Goal: Communication & Community: Answer question/provide support

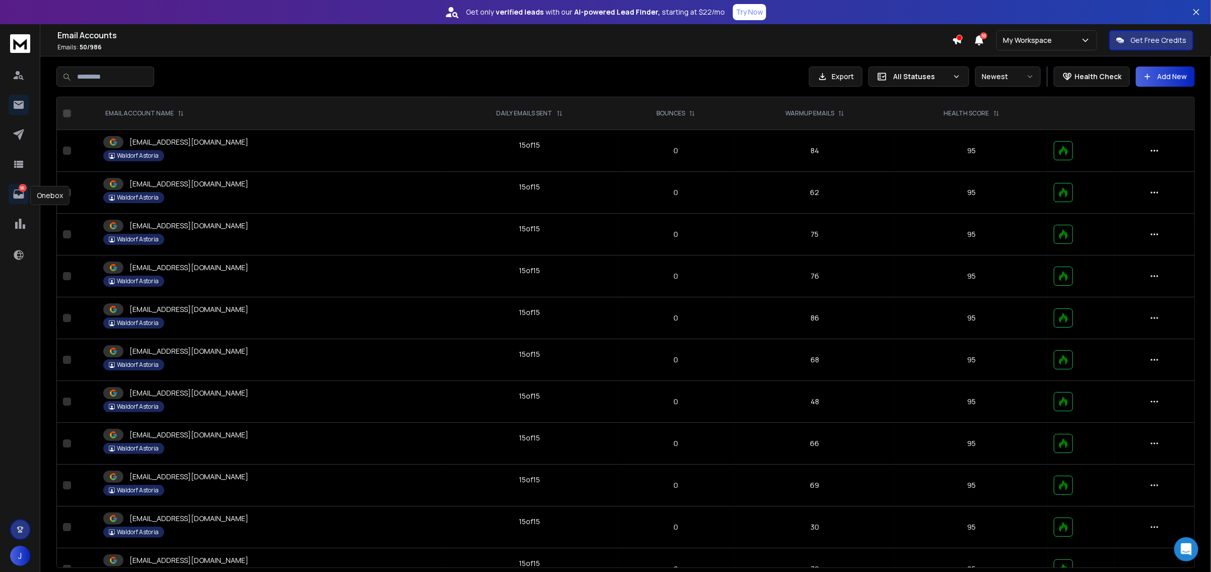
click at [11, 194] on link "96" at bounding box center [19, 194] width 20 height 20
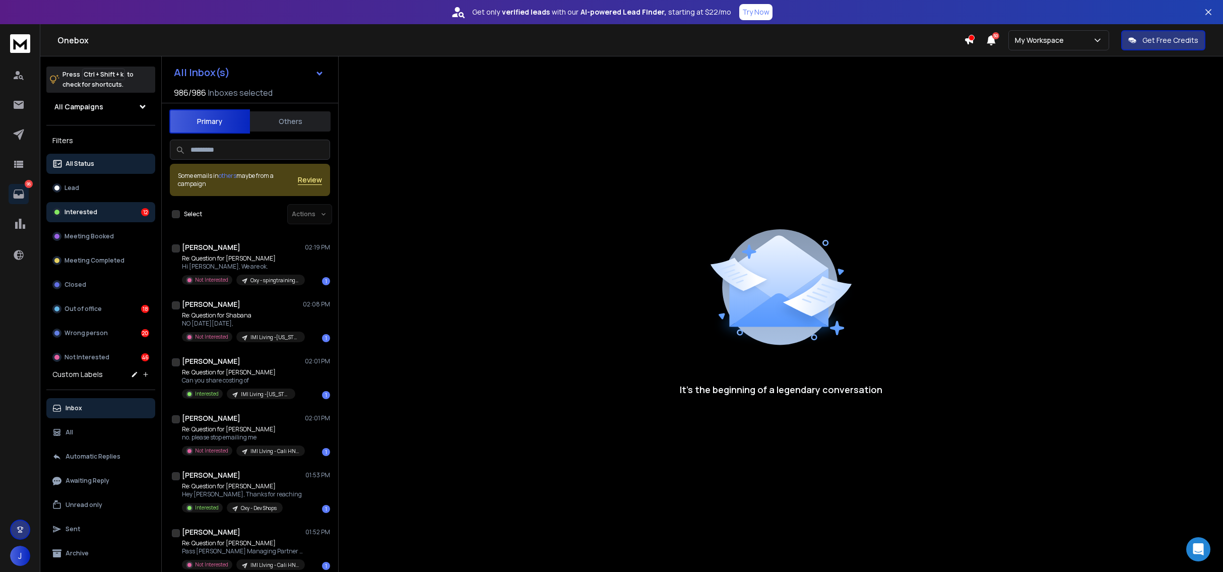
click at [97, 218] on button "Interested 12" at bounding box center [100, 212] width 109 height 20
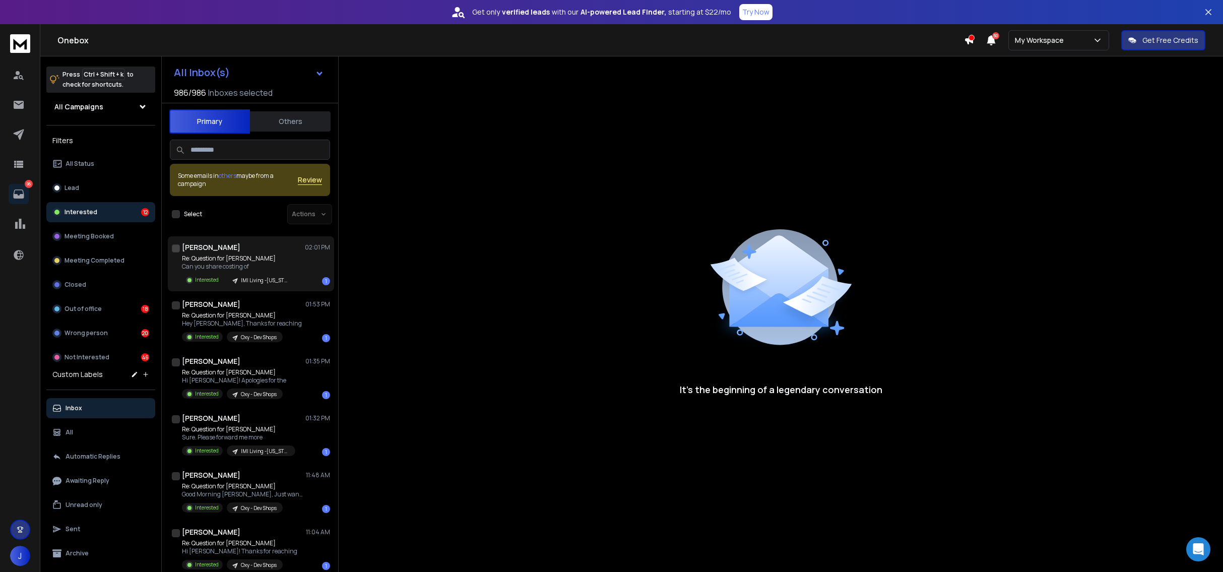
click at [295, 271] on div "Re: Question for [PERSON_NAME] Can you share costing of Interested IMI Living -…" at bounding box center [238, 269] width 113 height 31
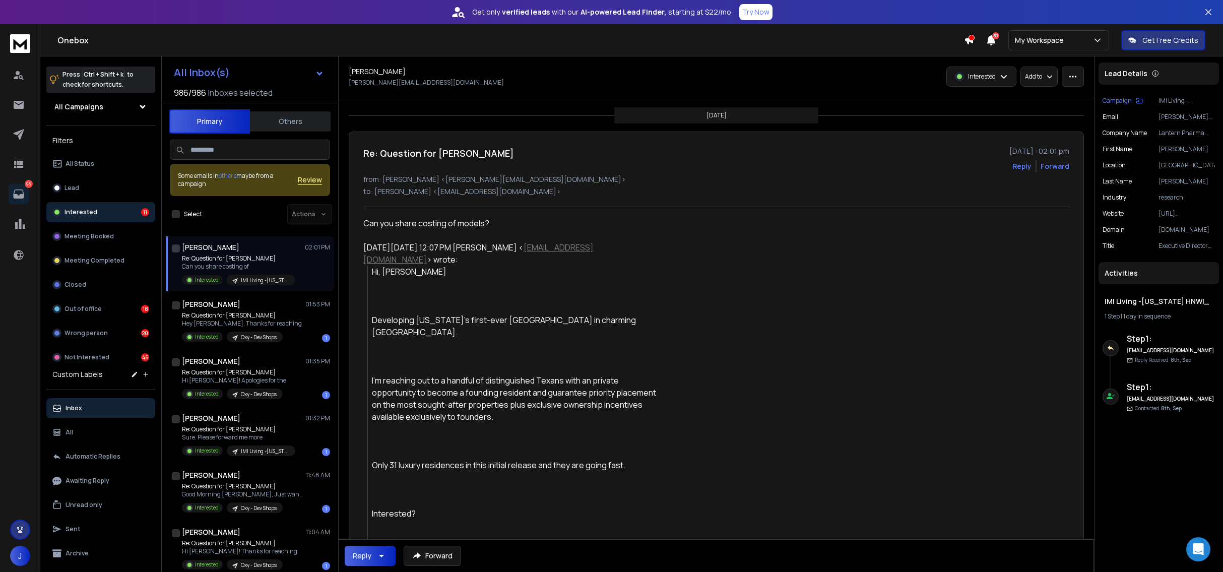
drag, startPoint x: 588, startPoint y: 164, endPoint x: 556, endPoint y: 162, distance: 31.8
click at [570, 164] on div "Re: Question for [PERSON_NAME] [DATE] : 02:01 pm Reply Forward" at bounding box center [716, 159] width 706 height 26
copy p "[PERSON_NAME]"
drag, startPoint x: 381, startPoint y: 179, endPoint x: 431, endPoint y: 183, distance: 50.0
click at [431, 183] on p "from: [PERSON_NAME] <[PERSON_NAME][EMAIL_ADDRESS][DOMAIN_NAME]>" at bounding box center [716, 179] width 706 height 10
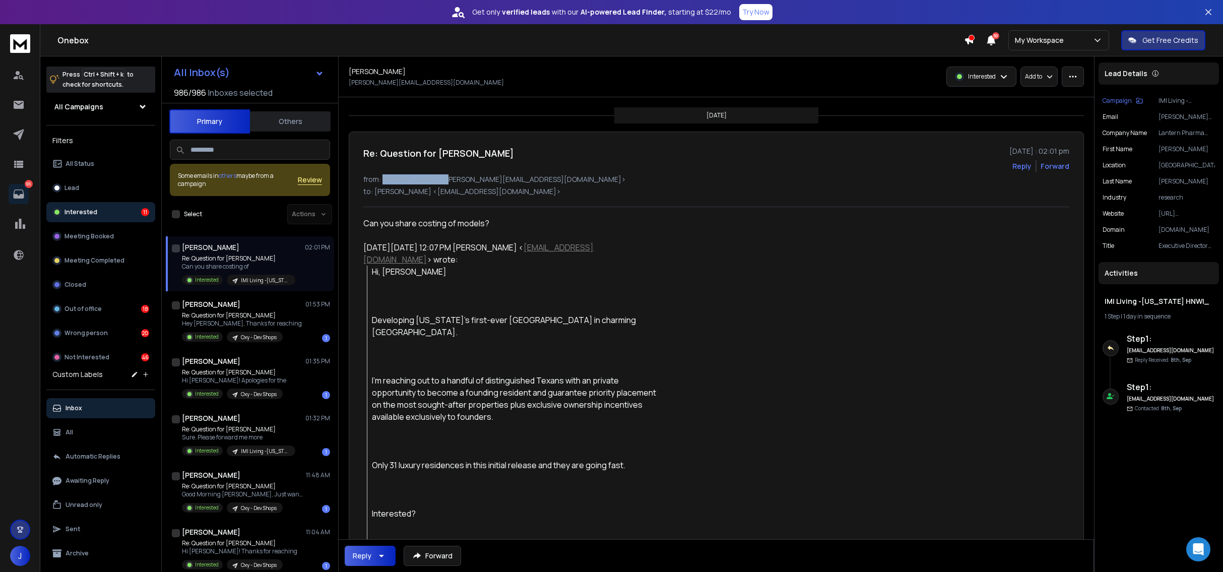
click at [744, 307] on div "Re: Question for [PERSON_NAME] [DATE] : 02:01 pm Reply Forward from: [PERSON_NA…" at bounding box center [716, 439] width 706 height 587
click at [421, 555] on icon at bounding box center [416, 555] width 9 height 9
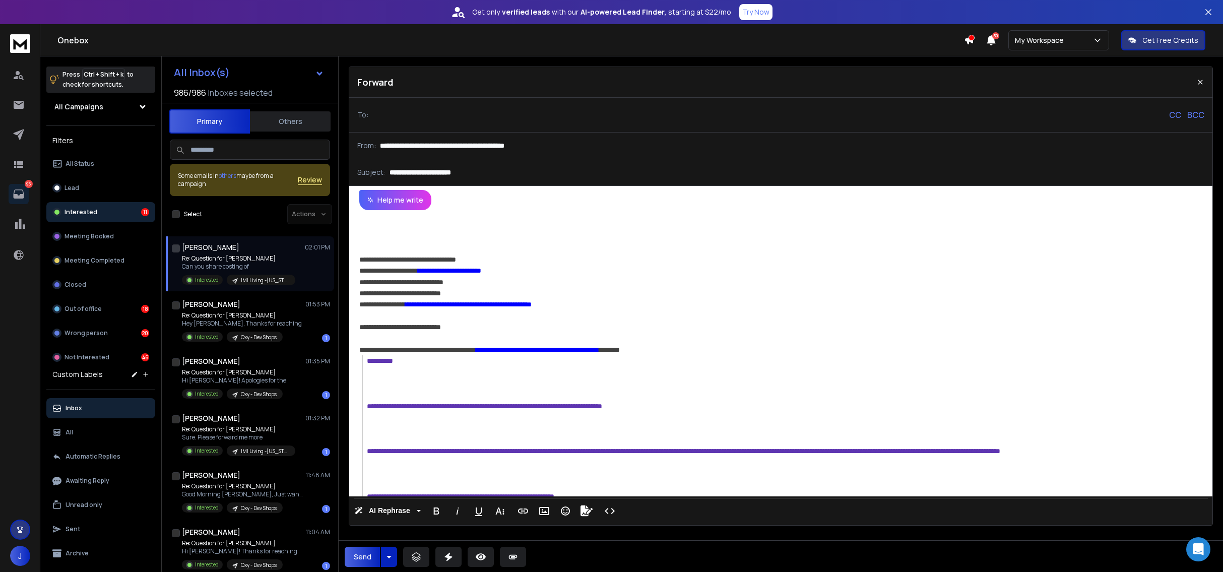
click at [404, 105] on div "To: CC BCC" at bounding box center [780, 115] width 863 height 34
paste input "**********"
drag, startPoint x: 401, startPoint y: 113, endPoint x: 411, endPoint y: 105, distance: 13.6
click at [401, 113] on input at bounding box center [407, 115] width 71 height 18
type input "**********"
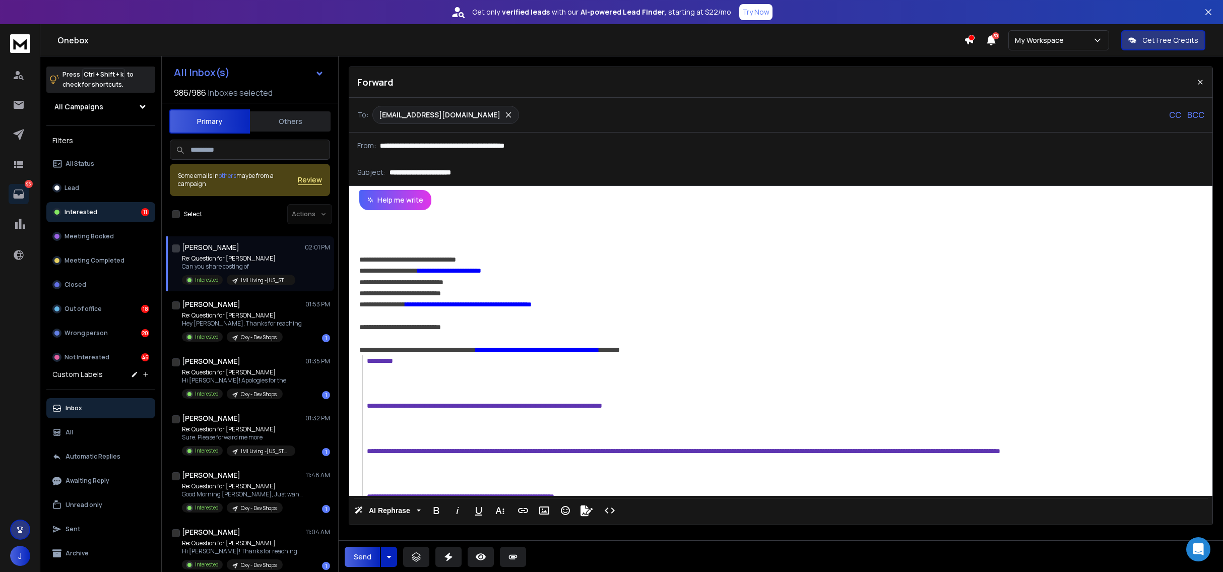
click at [385, 233] on div at bounding box center [780, 236] width 843 height 11
click at [378, 224] on div at bounding box center [780, 225] width 843 height 11
drag, startPoint x: 359, startPoint y: 245, endPoint x: 369, endPoint y: 244, distance: 10.1
click at [359, 245] on div at bounding box center [780, 248] width 843 height 11
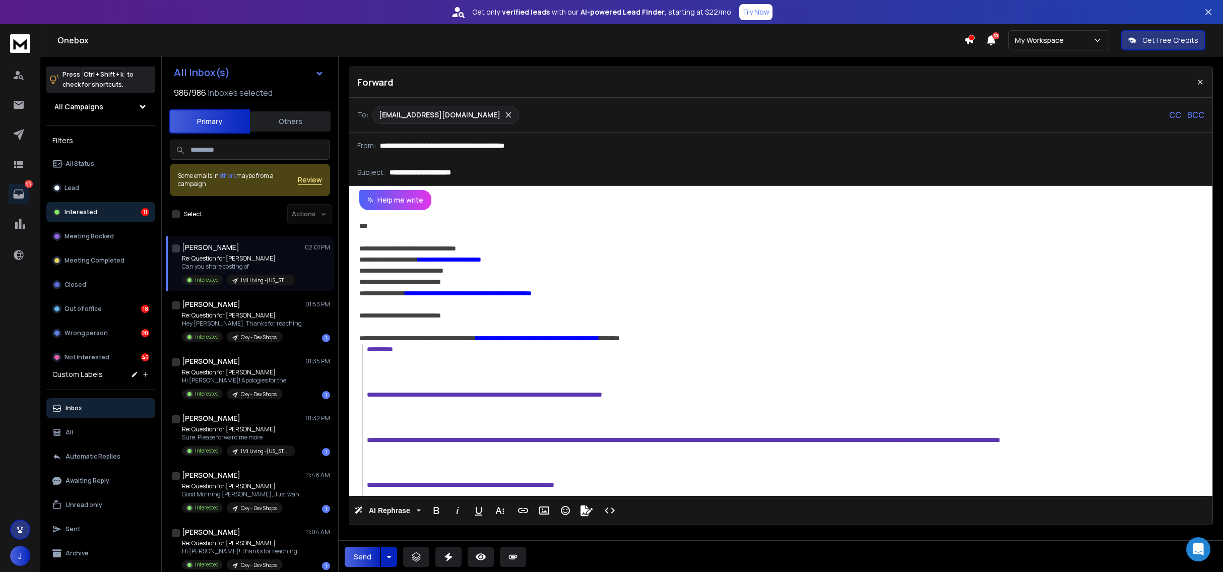
click at [1177, 113] on p "CC" at bounding box center [1175, 115] width 12 height 12
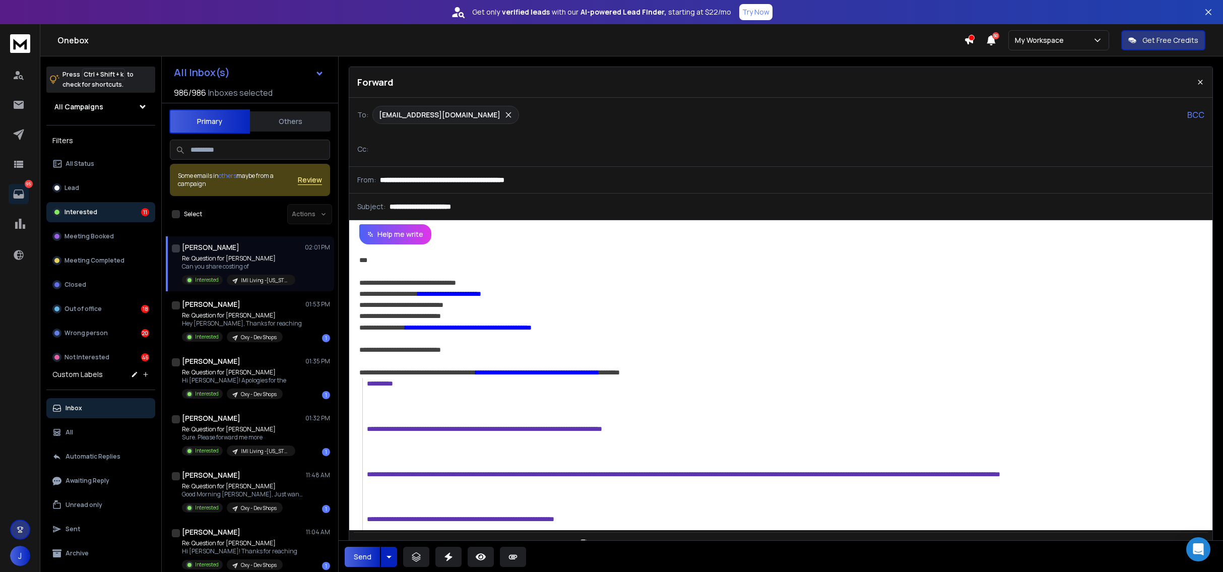
click at [408, 146] on input at bounding box center [407, 149] width 71 height 18
paste input "**********"
type input "**********"
click at [582, 147] on input at bounding box center [617, 149] width 71 height 18
paste input "**********"
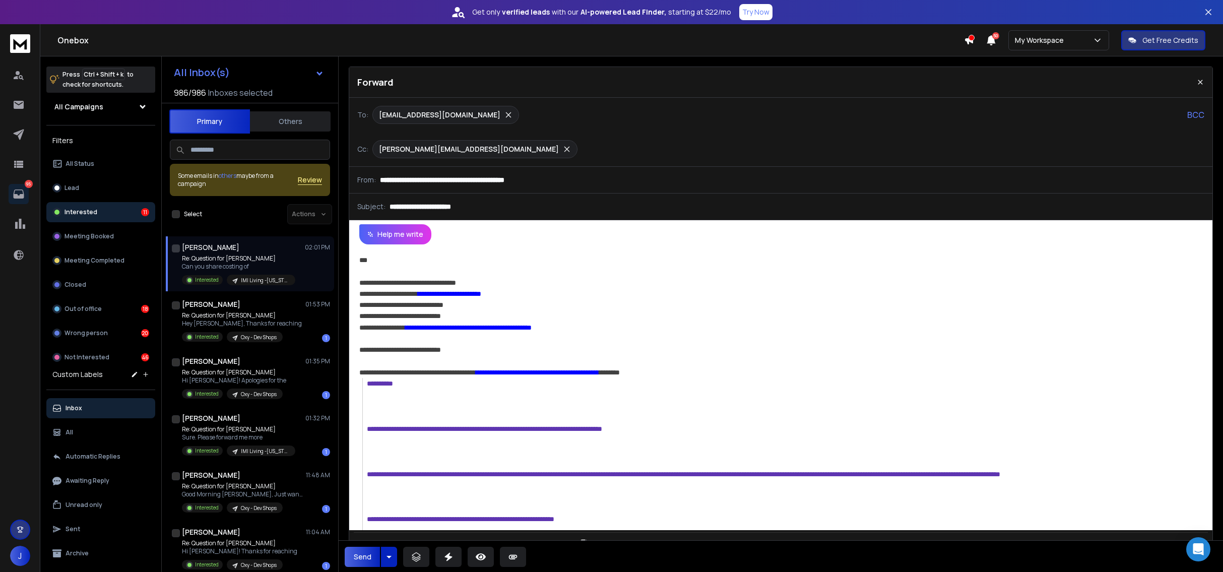
type input "**********"
drag, startPoint x: 916, startPoint y: 308, endPoint x: 108, endPoint y: 319, distance: 808.3
click at [911, 309] on div "**********" at bounding box center [780, 387] width 863 height 286
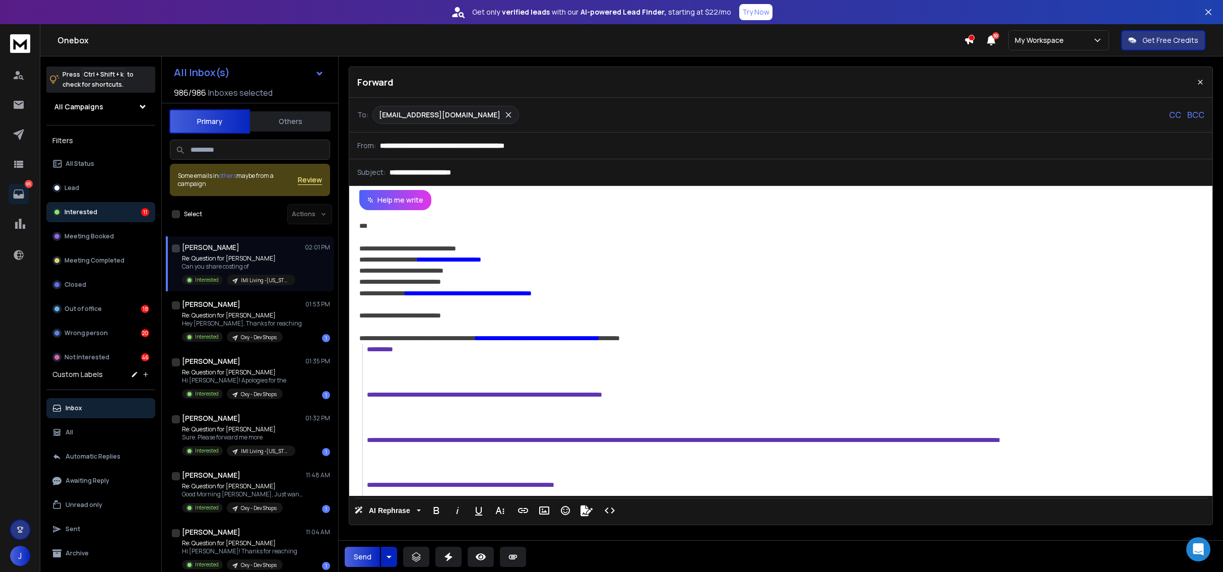
click at [1172, 111] on p "CC" at bounding box center [1175, 115] width 12 height 12
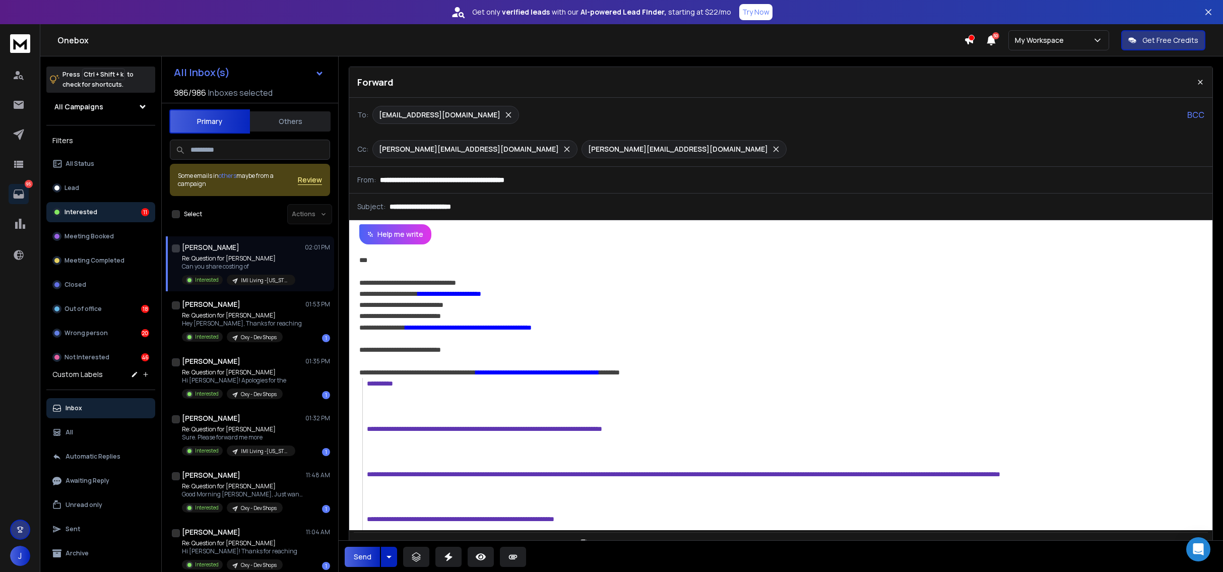
click at [358, 549] on button "Send" at bounding box center [362, 557] width 35 height 20
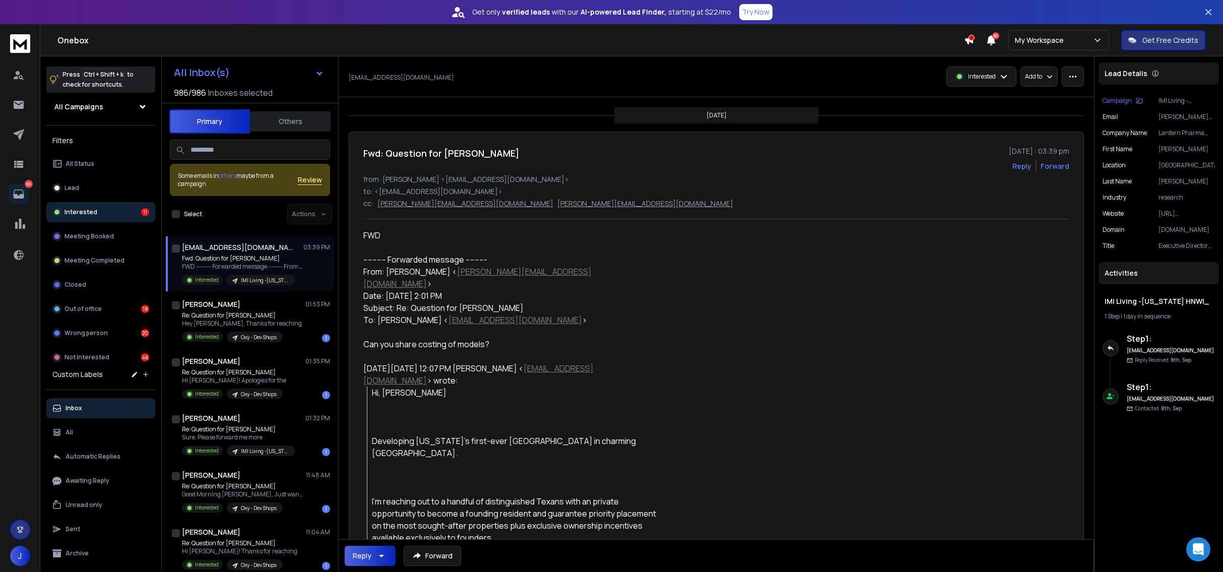
click at [1163, 134] on p "Lantern Pharma Inc. (Nasdaq: LTRN)" at bounding box center [1186, 133] width 56 height 8
drag, startPoint x: 1166, startPoint y: 112, endPoint x: 1159, endPoint y: 116, distance: 7.3
click at [1166, 113] on p "[PERSON_NAME][EMAIL_ADDRESS][DOMAIN_NAME]" at bounding box center [1186, 117] width 56 height 8
click at [850, 335] on div "Fwd: Question for [PERSON_NAME] [DATE] : 03:39 pm Reply Forward from: [PERSON_N…" at bounding box center [716, 506] width 706 height 720
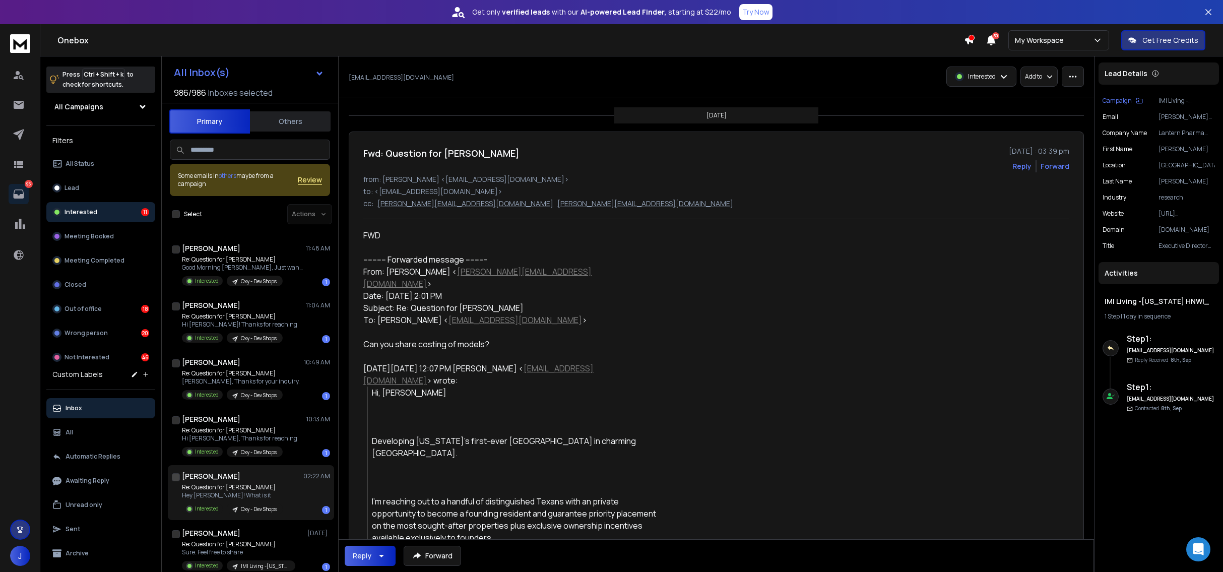
scroll to position [302, 0]
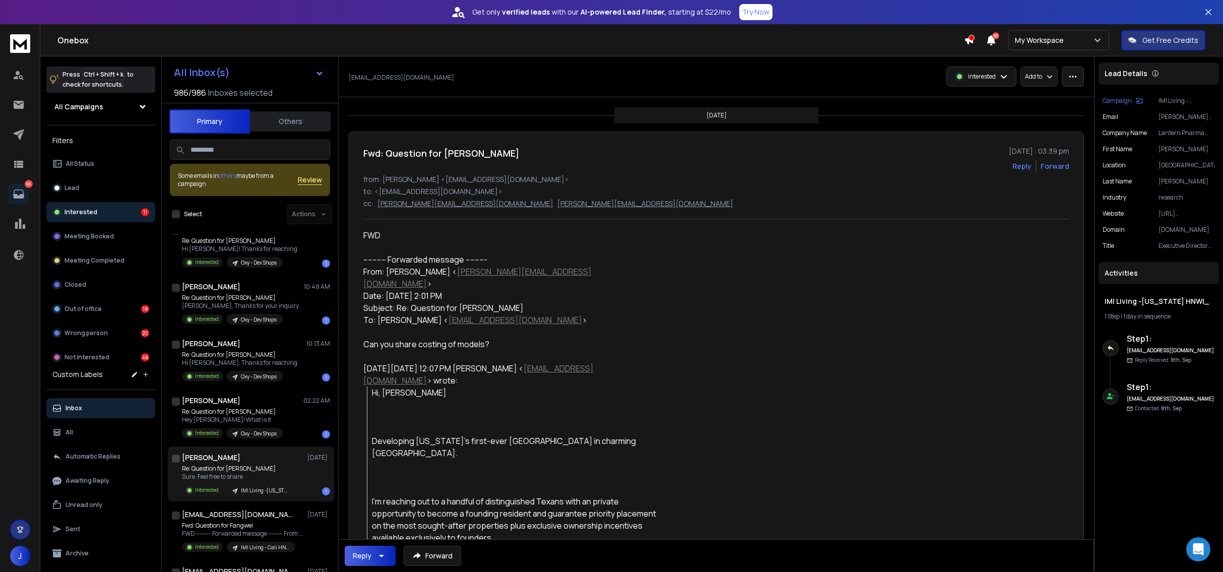
click at [298, 474] on div "Re: Question for [PERSON_NAME]. Feel free to share Interested IMI Living -[US_S…" at bounding box center [256, 480] width 148 height 31
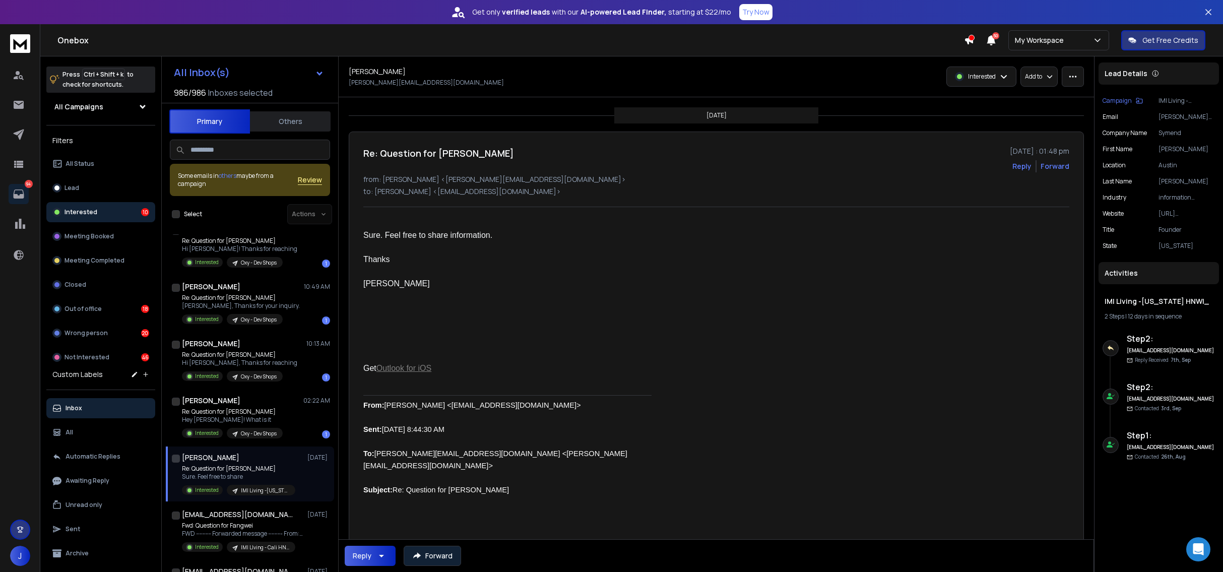
click at [422, 563] on button "Forward" at bounding box center [432, 556] width 57 height 20
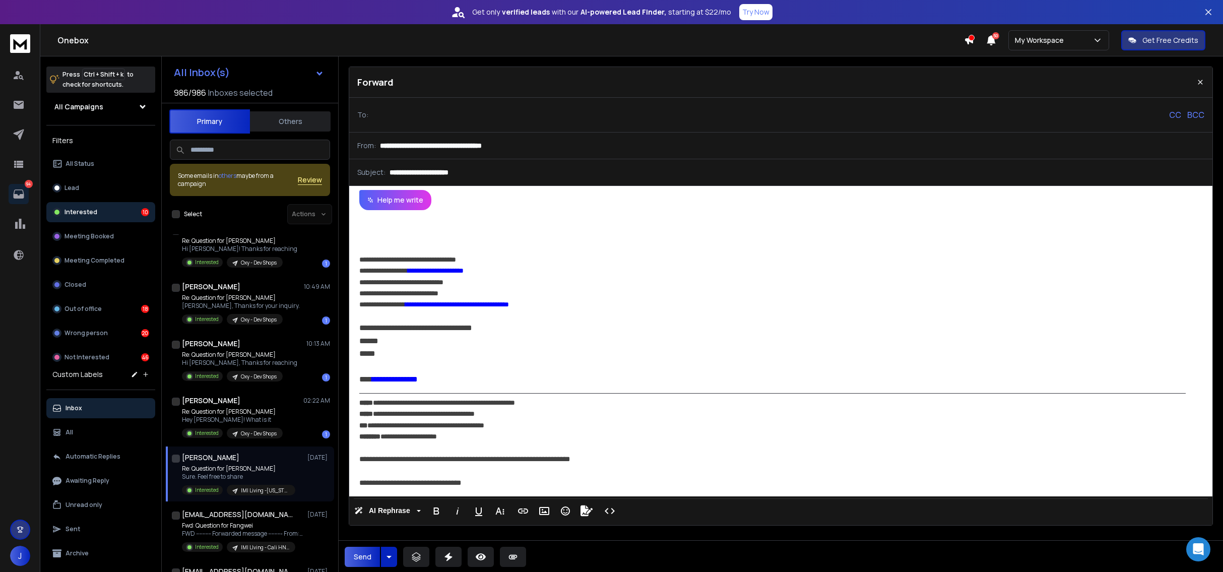
click at [1169, 114] on p "CC" at bounding box center [1175, 115] width 12 height 12
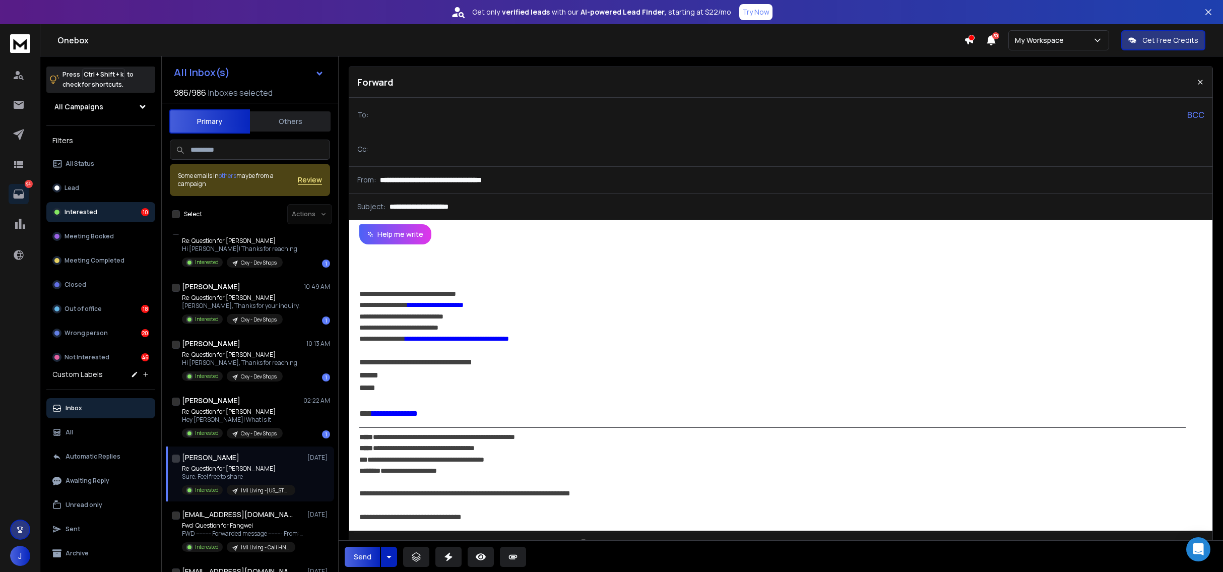
click at [221, 467] on p "Re: Question for [PERSON_NAME]" at bounding box center [238, 469] width 113 height 8
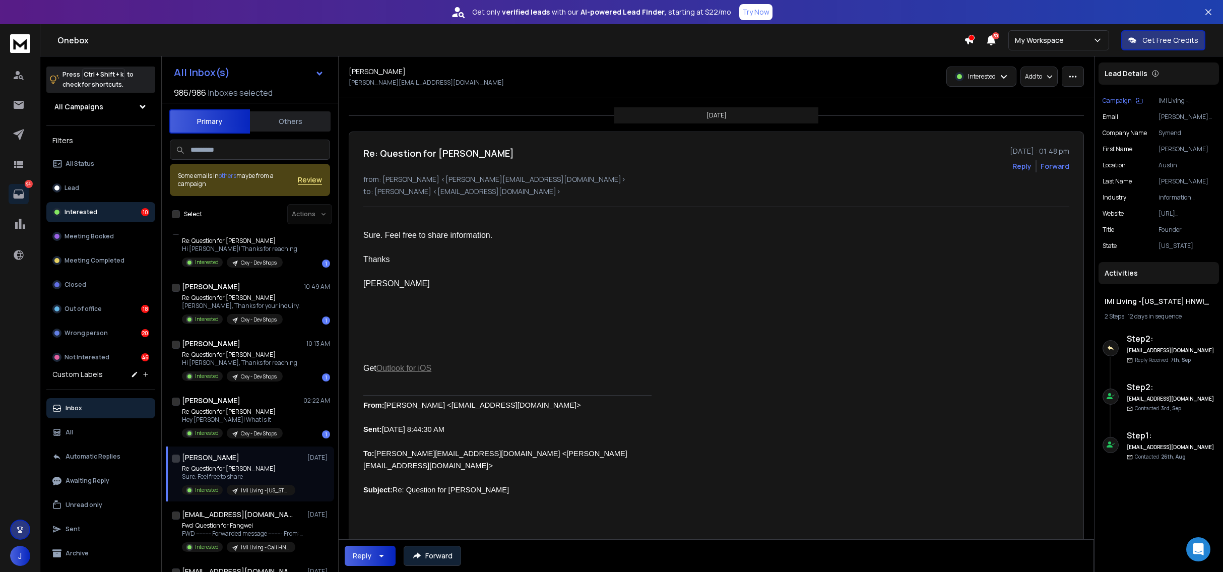
click at [440, 556] on button "Forward" at bounding box center [432, 556] width 57 height 20
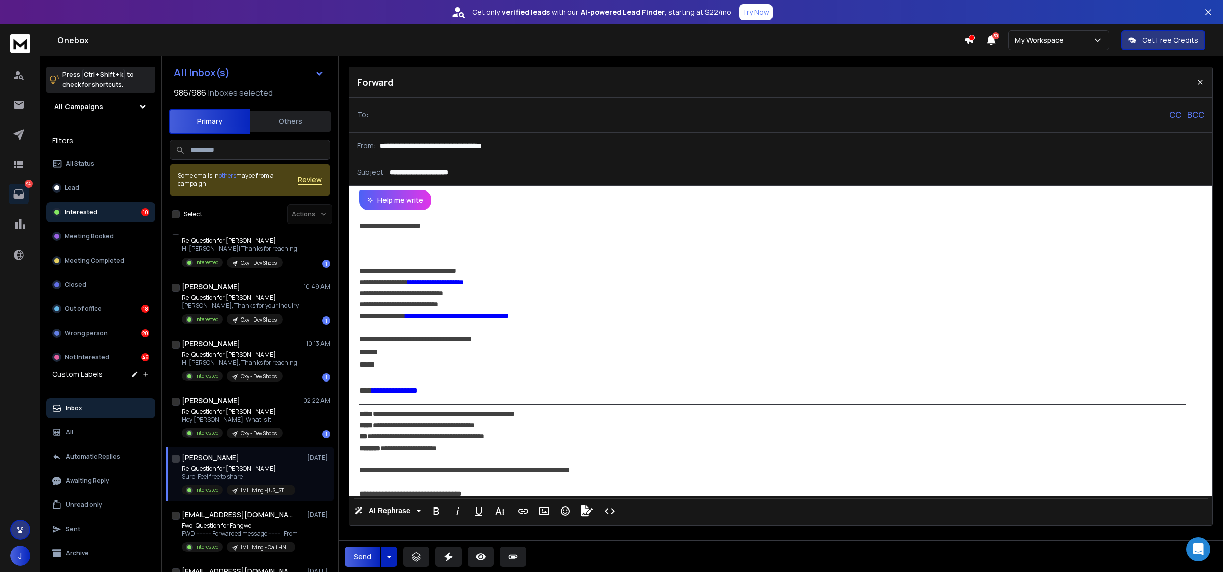
drag, startPoint x: 414, startPoint y: 123, endPoint x: 410, endPoint y: 119, distance: 5.7
click at [413, 123] on input at bounding box center [407, 115] width 71 height 18
click at [410, 119] on input at bounding box center [407, 115] width 71 height 18
paste input "**********"
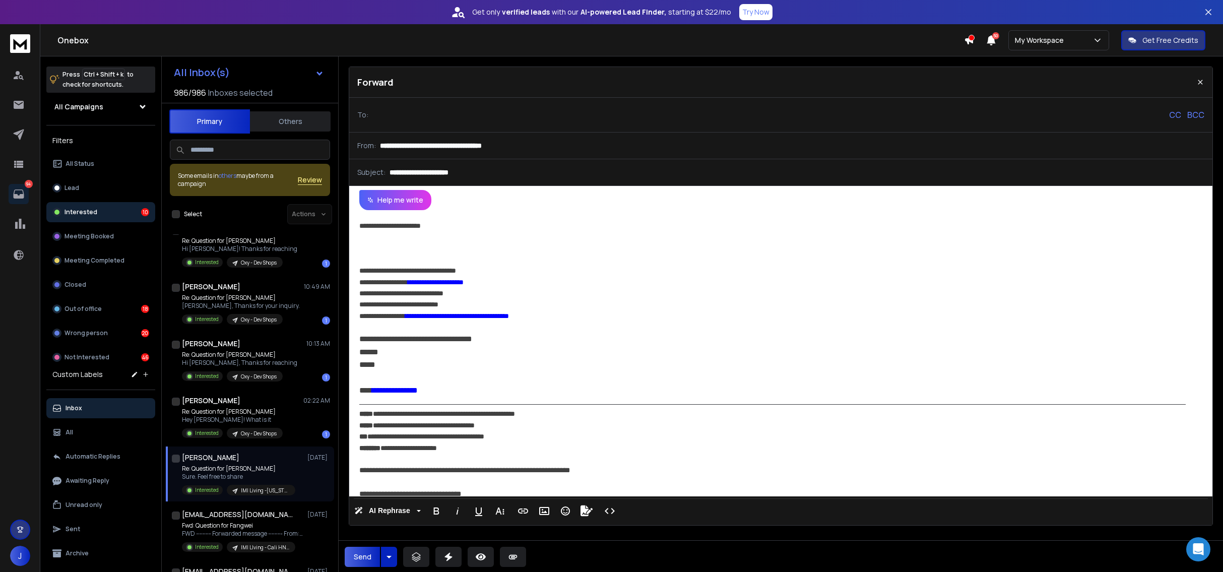
type input "**********"
click at [1169, 118] on p "CC" at bounding box center [1175, 115] width 12 height 12
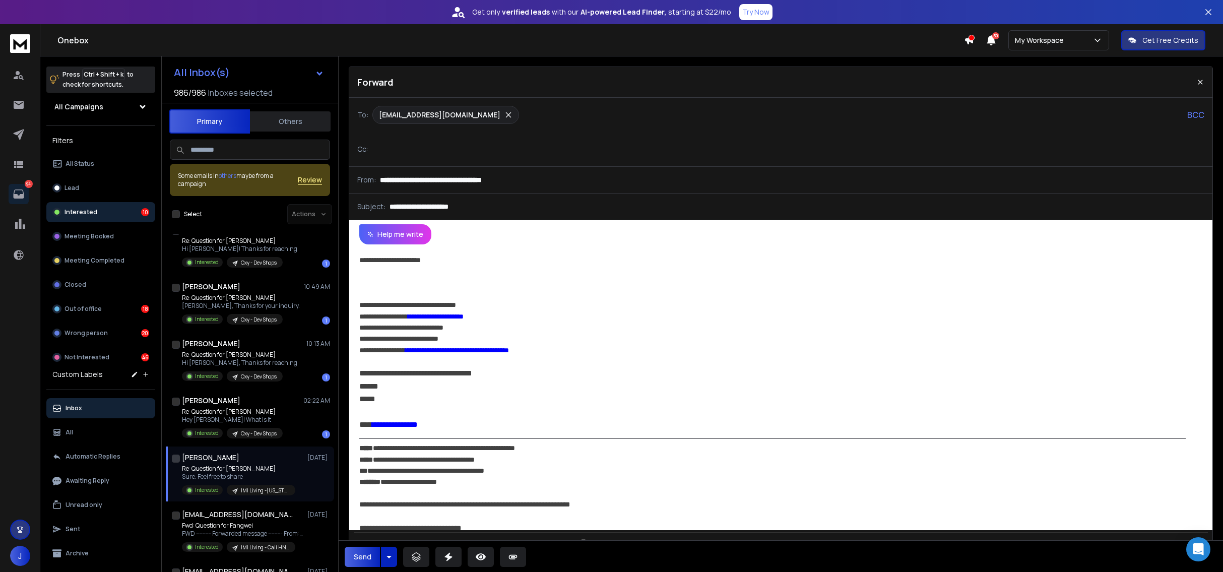
type input "**********"
click at [582, 146] on input at bounding box center [617, 149] width 71 height 18
paste input "**********"
type input "**********"
click at [379, 262] on div "**********" at bounding box center [780, 387] width 863 height 286
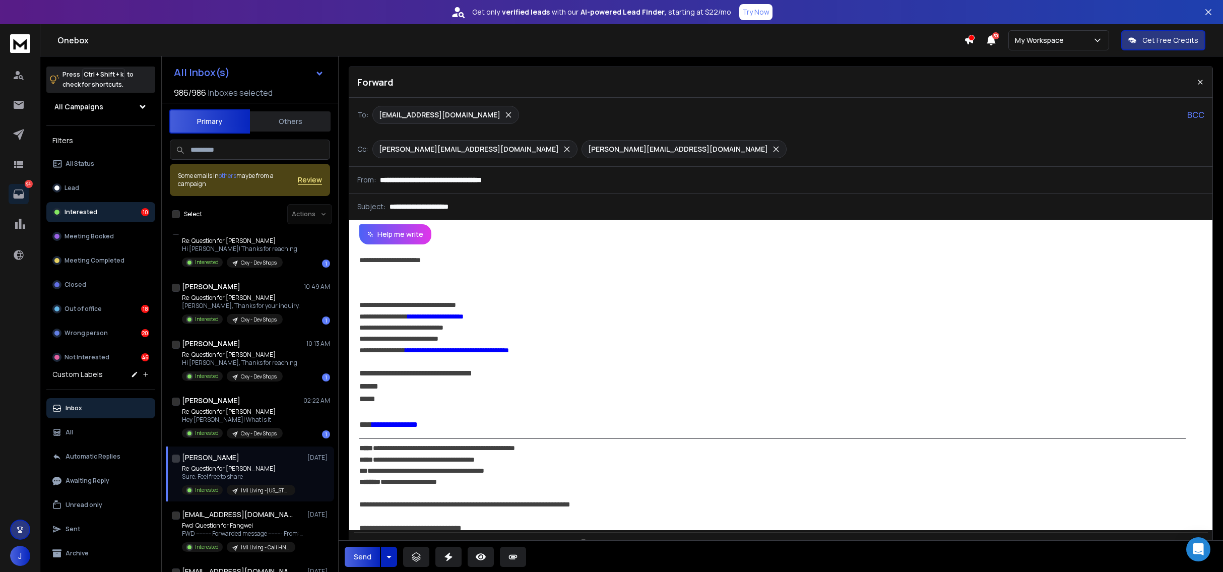
click at [380, 288] on div at bounding box center [780, 293] width 843 height 11
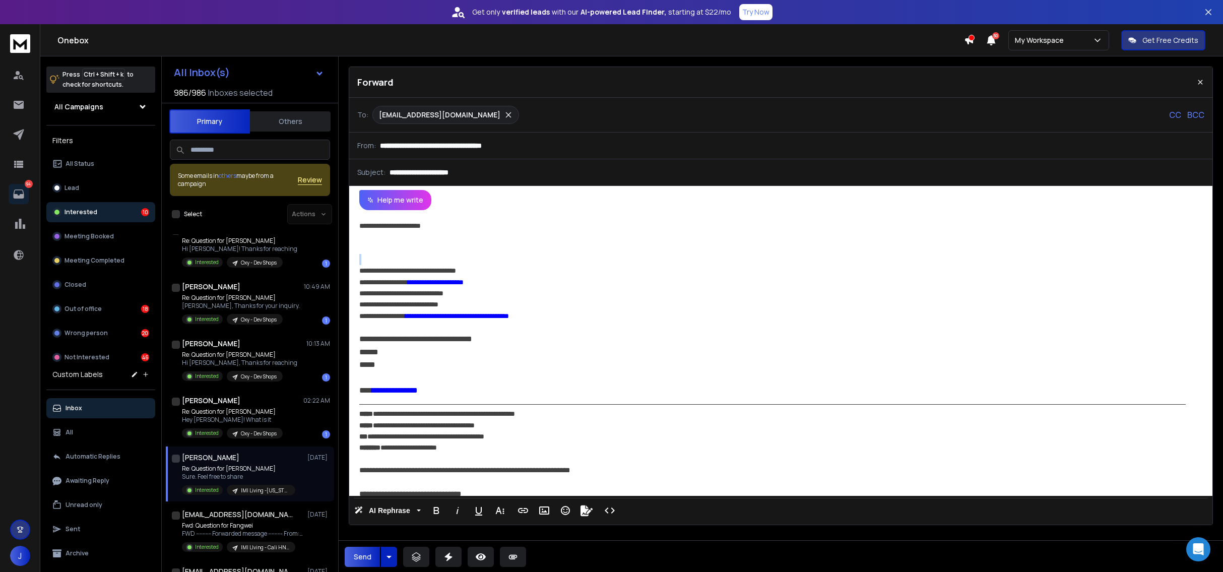
click at [380, 262] on div at bounding box center [780, 259] width 843 height 11
click at [387, 230] on div "**********" at bounding box center [773, 225] width 828 height 11
click at [374, 251] on div at bounding box center [780, 248] width 843 height 11
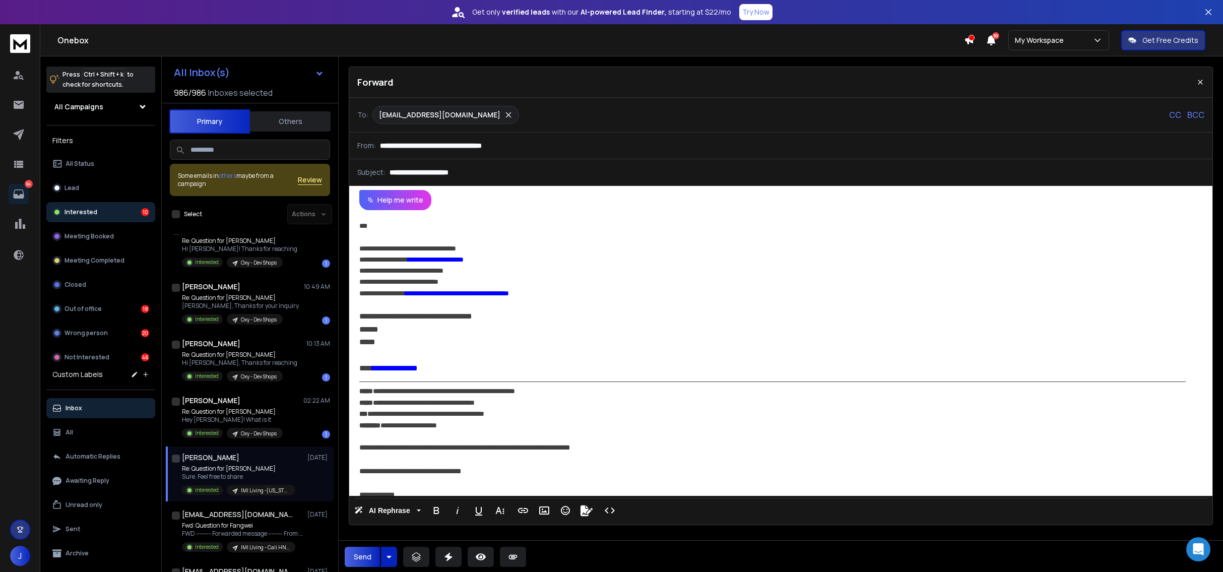
click at [353, 556] on button "Send" at bounding box center [362, 557] width 35 height 20
copy div "[PERSON_NAME]"
drag, startPoint x: 227, startPoint y: 456, endPoint x: 189, endPoint y: 464, distance: 39.2
click at [189, 464] on div "[PERSON_NAME] [DATE] Re: Question for [PERSON_NAME]. Feel free to share Interes…" at bounding box center [256, 474] width 148 height 43
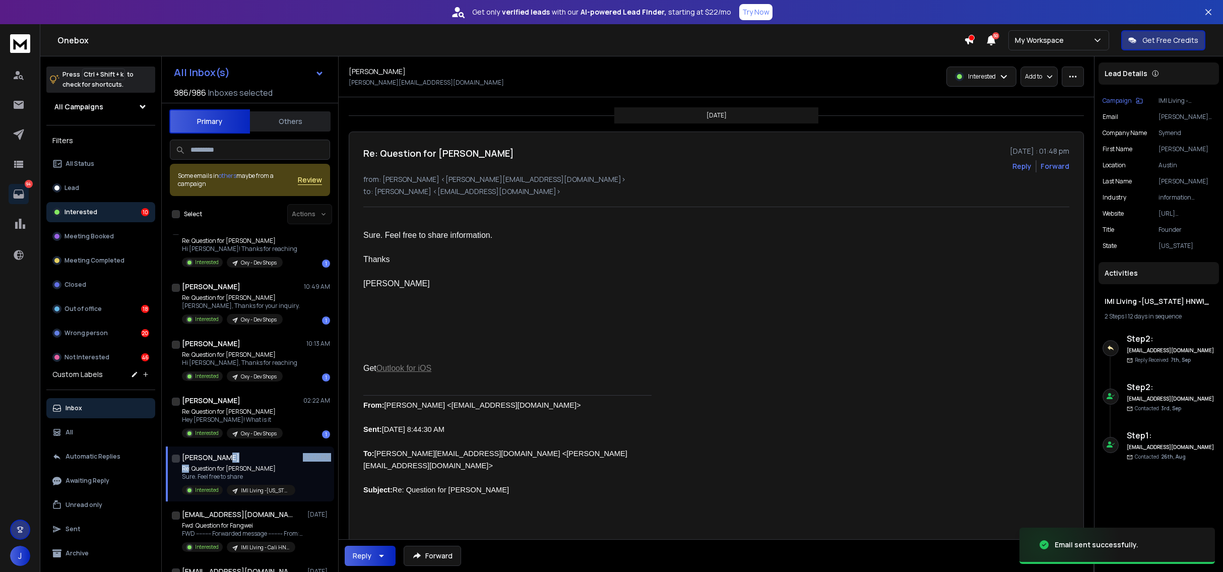
click at [669, 331] on div "Re: Question for [PERSON_NAME] [DATE] : 01:48 pm Reply Forward from: [PERSON_NA…" at bounding box center [716, 473] width 706 height 655
copy p "[PERSON_NAME]"
drag, startPoint x: 381, startPoint y: 177, endPoint x: 421, endPoint y: 183, distance: 39.8
click at [421, 183] on p "from: [PERSON_NAME] <[PERSON_NAME][EMAIL_ADDRESS][DOMAIN_NAME]>" at bounding box center [716, 179] width 706 height 10
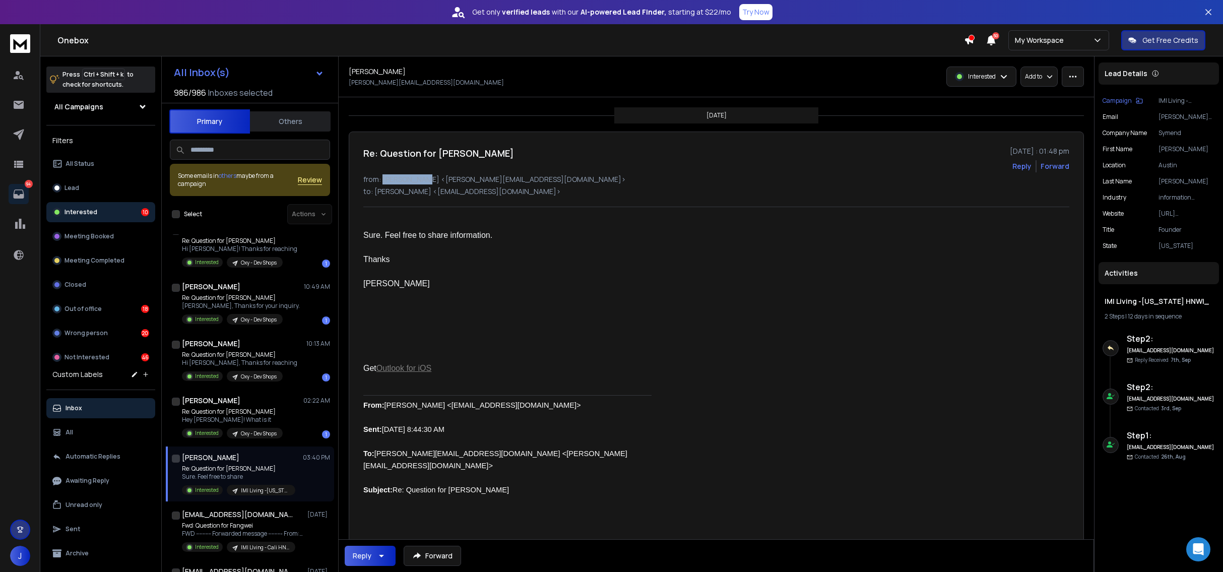
click at [1170, 137] on p "Symend" at bounding box center [1186, 133] width 56 height 8
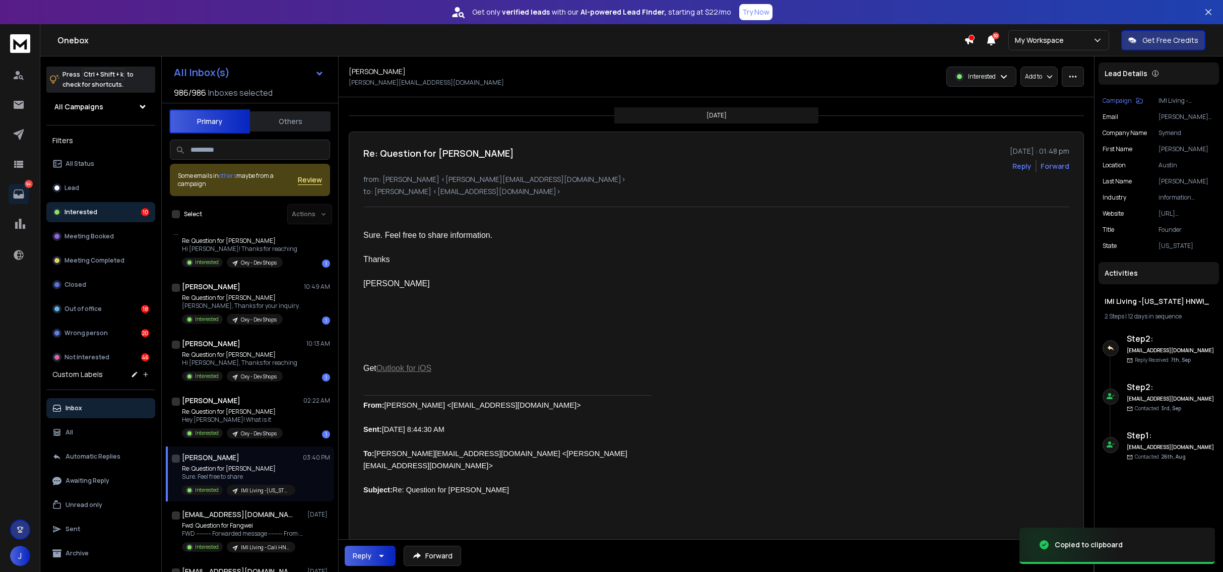
click at [1188, 115] on p "[PERSON_NAME][EMAIL_ADDRESS][DOMAIN_NAME]" at bounding box center [1186, 117] width 56 height 8
click at [844, 239] on div "Re: Question for [PERSON_NAME] [DATE] : 01:48 pm Reply Forward from: [PERSON_NA…" at bounding box center [716, 473] width 706 height 655
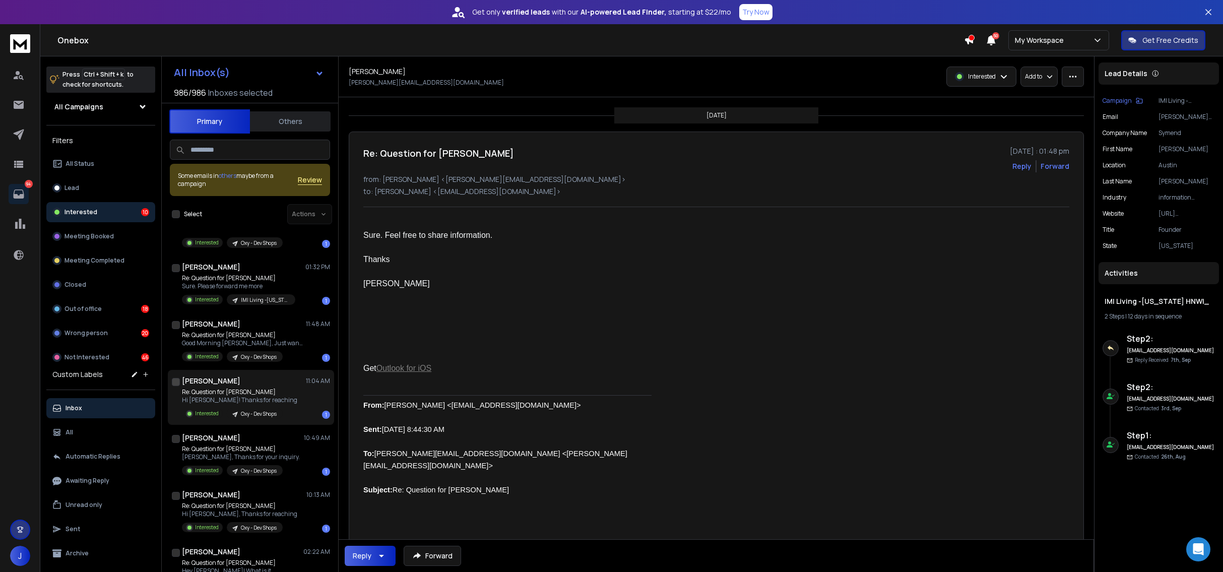
scroll to position [76, 0]
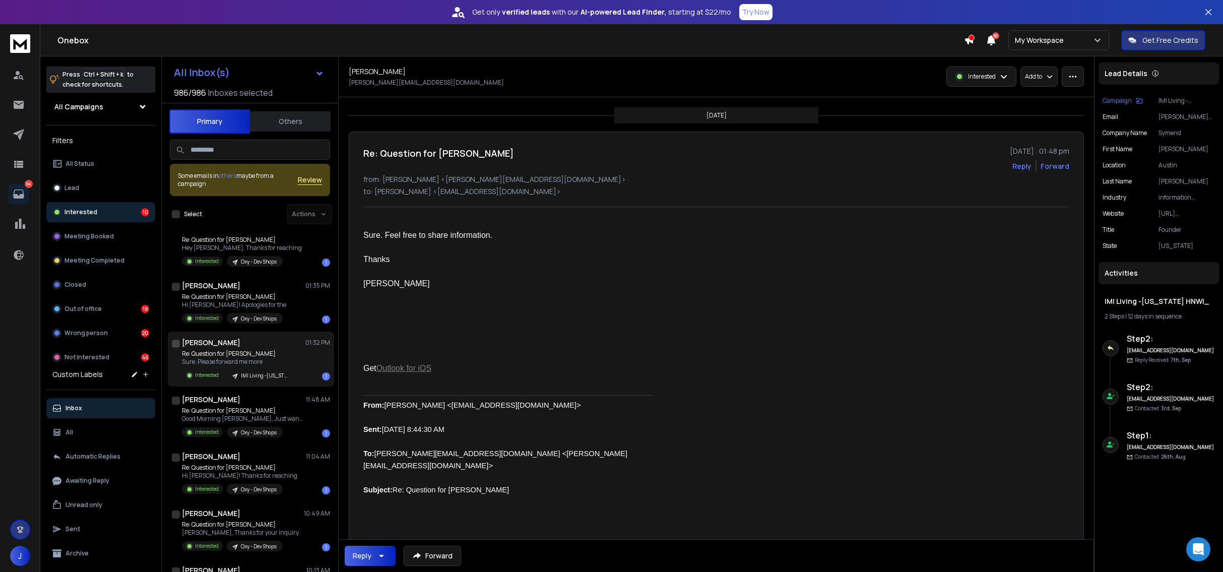
click at [273, 354] on p "Re: Question for [PERSON_NAME]" at bounding box center [238, 354] width 113 height 8
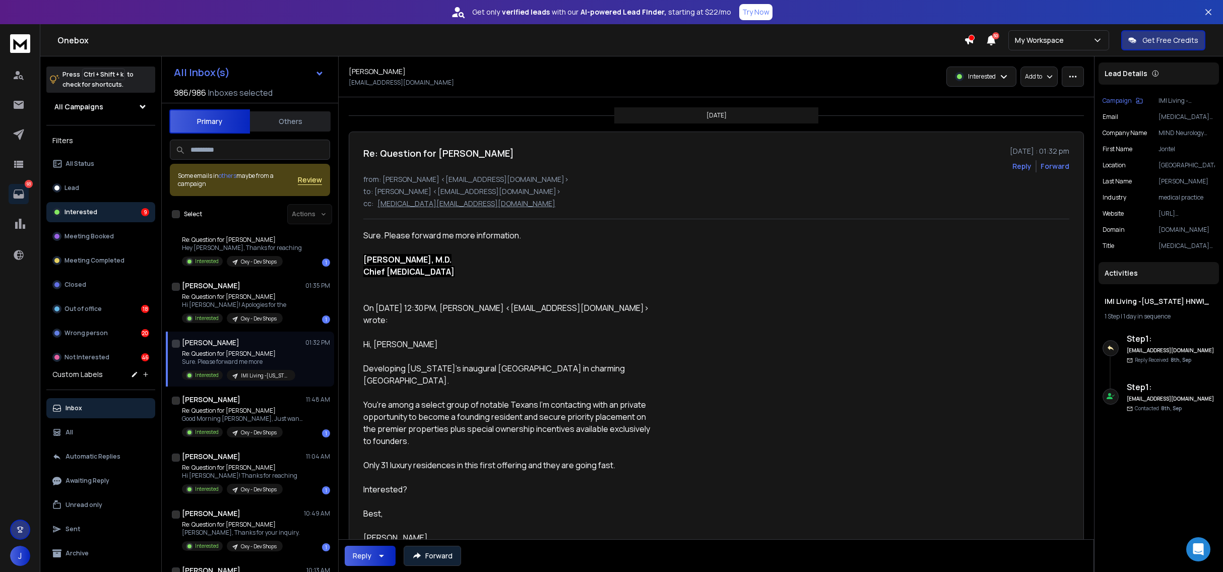
click at [443, 553] on button "Forward" at bounding box center [432, 556] width 57 height 20
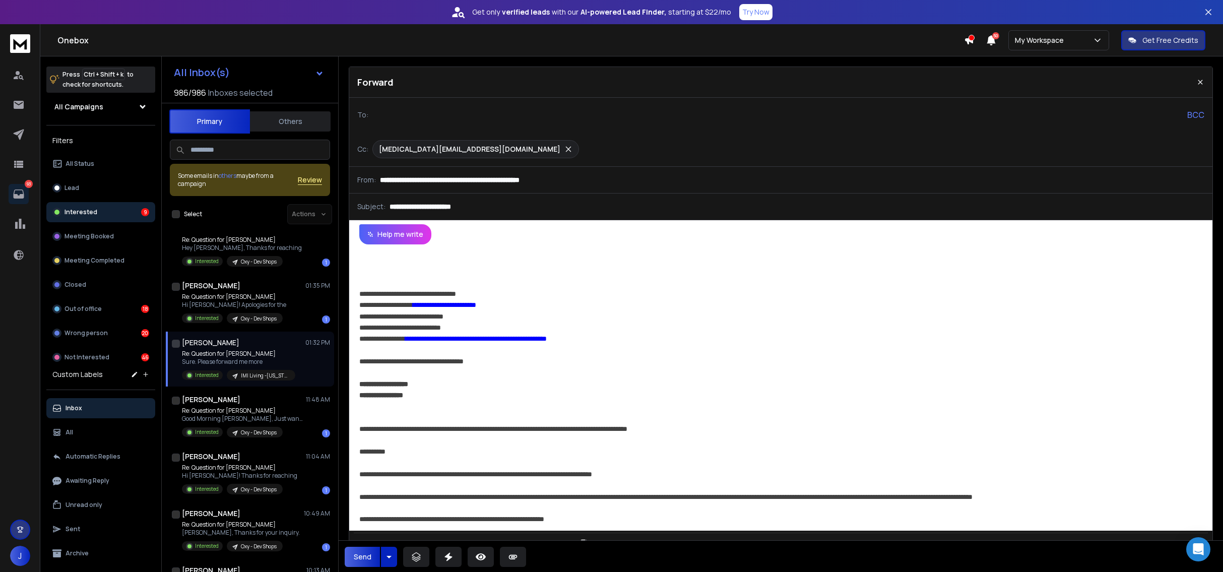
drag, startPoint x: 389, startPoint y: 96, endPoint x: 382, endPoint y: 110, distance: 16.0
click at [389, 99] on div "**********" at bounding box center [781, 313] width 864 height 493
click at [382, 110] on input at bounding box center [407, 115] width 71 height 18
paste input "**********"
type input "**********"
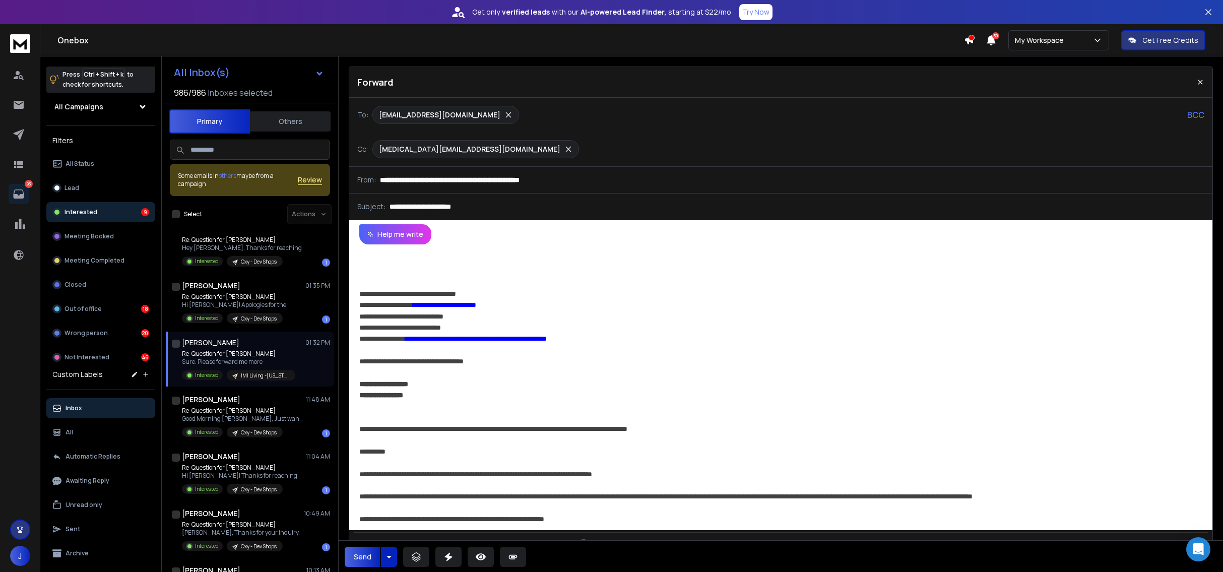
scroll to position [0, 0]
click at [583, 152] on input at bounding box center [618, 149] width 71 height 18
paste input "**********"
type input "**********"
click at [792, 147] on input at bounding box center [827, 149] width 71 height 18
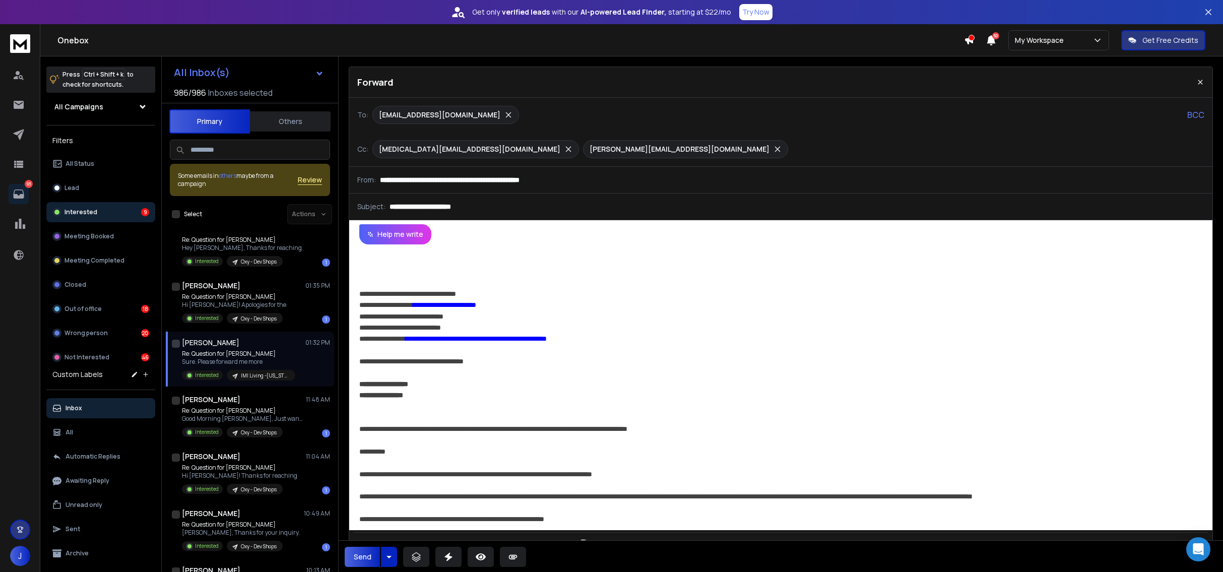
paste input "**********"
type input "**********"
click at [394, 264] on div "**********" at bounding box center [780, 387] width 863 height 286
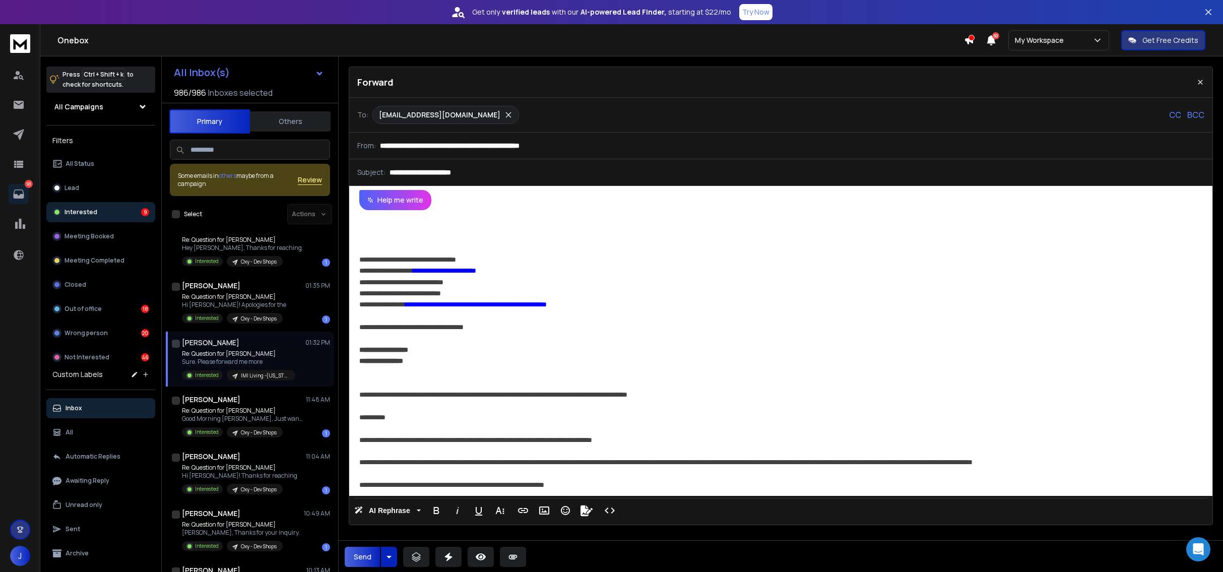
click at [363, 227] on div at bounding box center [780, 225] width 843 height 11
click at [365, 241] on div at bounding box center [780, 236] width 843 height 11
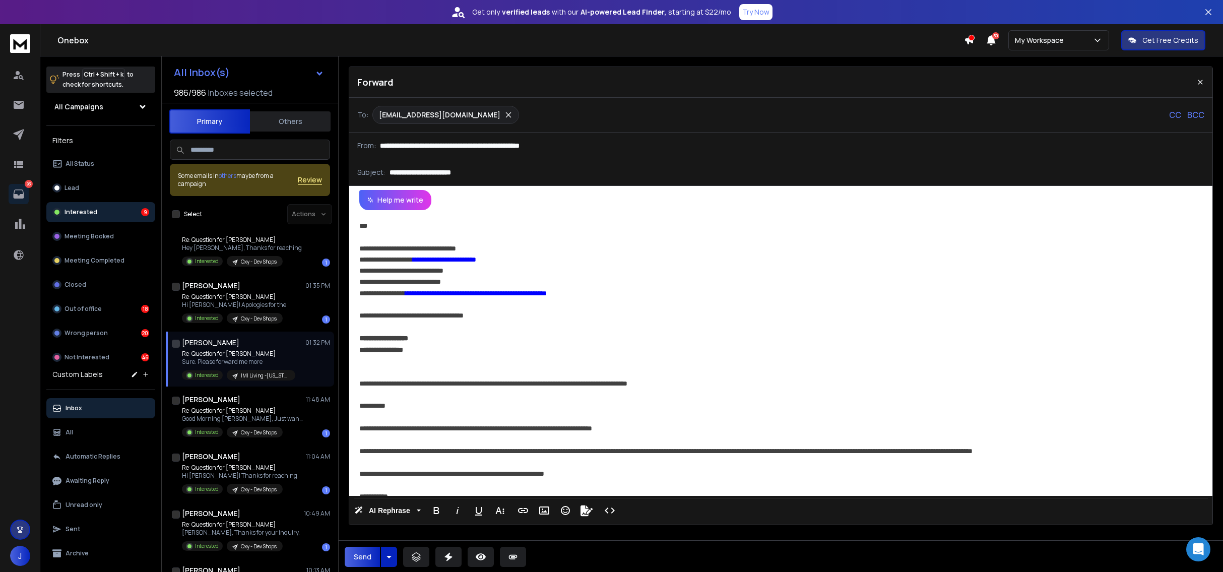
click at [365, 549] on button "Send" at bounding box center [362, 557] width 35 height 20
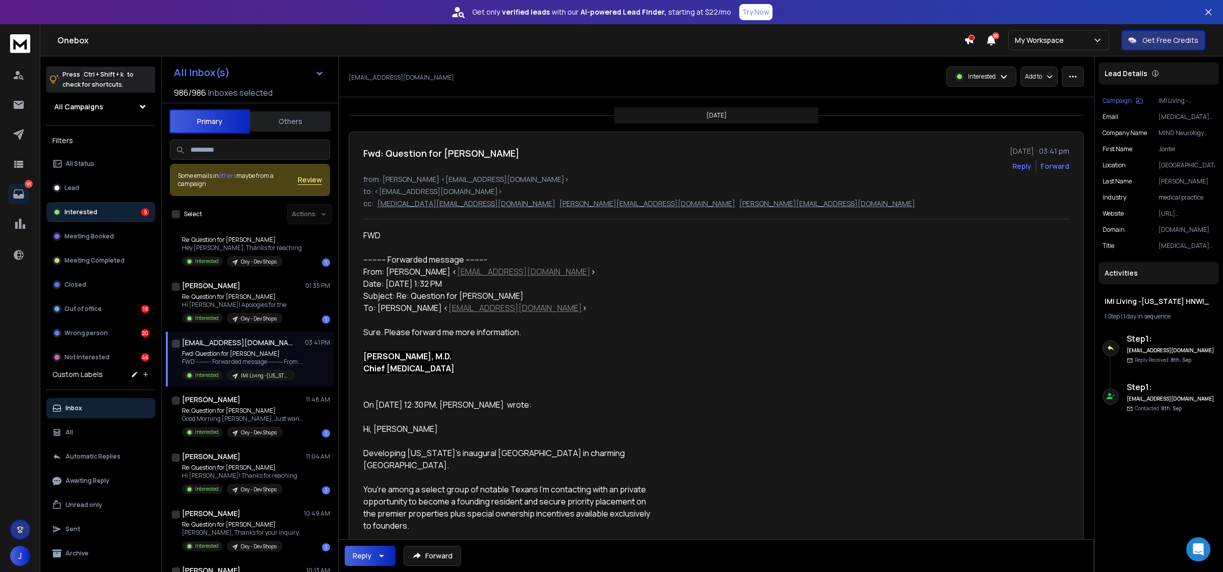
drag, startPoint x: 413, startPoint y: 358, endPoint x: 356, endPoint y: 360, distance: 57.5
click at [356, 360] on div "Fwd: Question for [PERSON_NAME] [DATE] : 03:41 pm Reply Forward from: [PERSON_N…" at bounding box center [716, 410] width 735 height 556
copy b "[PERSON_NAME], M.D."
click at [1172, 138] on div "Campaign IMI Living -[US_STATE] HNWI_ Email [MEDICAL_DATA][EMAIL_ADDRESS][DOMAI…" at bounding box center [1159, 173] width 120 height 177
click at [1174, 134] on p "MIND Neurology Clinic" at bounding box center [1186, 133] width 56 height 8
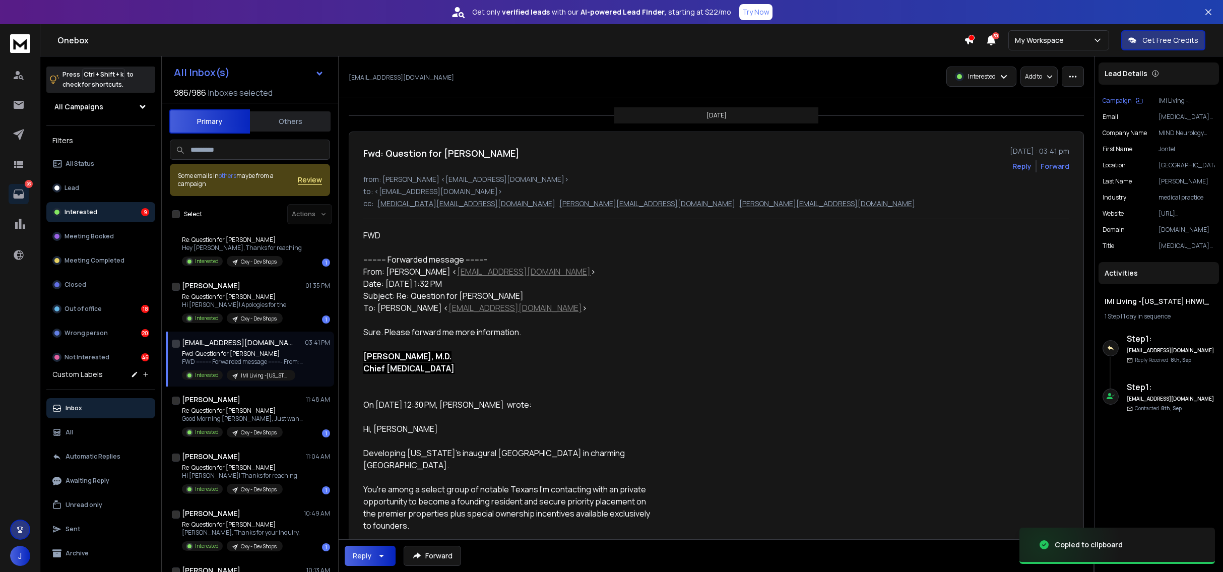
click at [1173, 133] on p "MIND Neurology Clinic" at bounding box center [1186, 133] width 56 height 8
click at [1165, 116] on p "[MEDICAL_DATA][EMAIL_ADDRESS][DOMAIN_NAME]" at bounding box center [1186, 117] width 56 height 8
click at [713, 380] on div "Fwd: Question for [PERSON_NAME] [DATE] : 03:41 pm Reply Forward from: [PERSON_N…" at bounding box center [716, 409] width 706 height 527
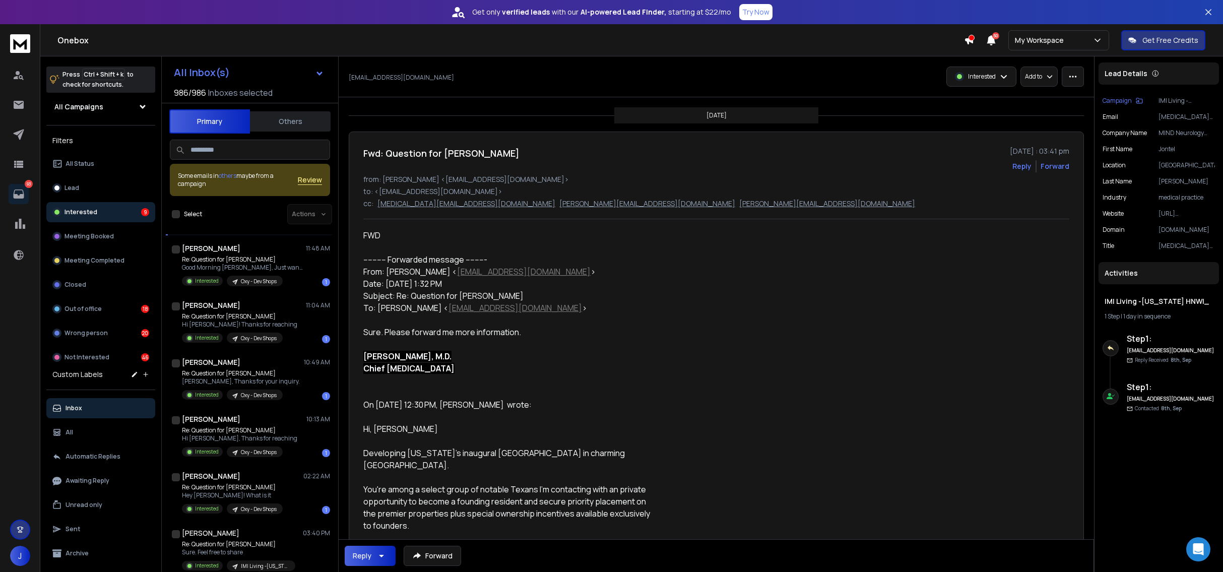
scroll to position [454, 0]
click at [833, 229] on div "Fwd: Question for [PERSON_NAME] [DATE] : 03:41 pm Reply Forward from: [PERSON_N…" at bounding box center [716, 409] width 706 height 527
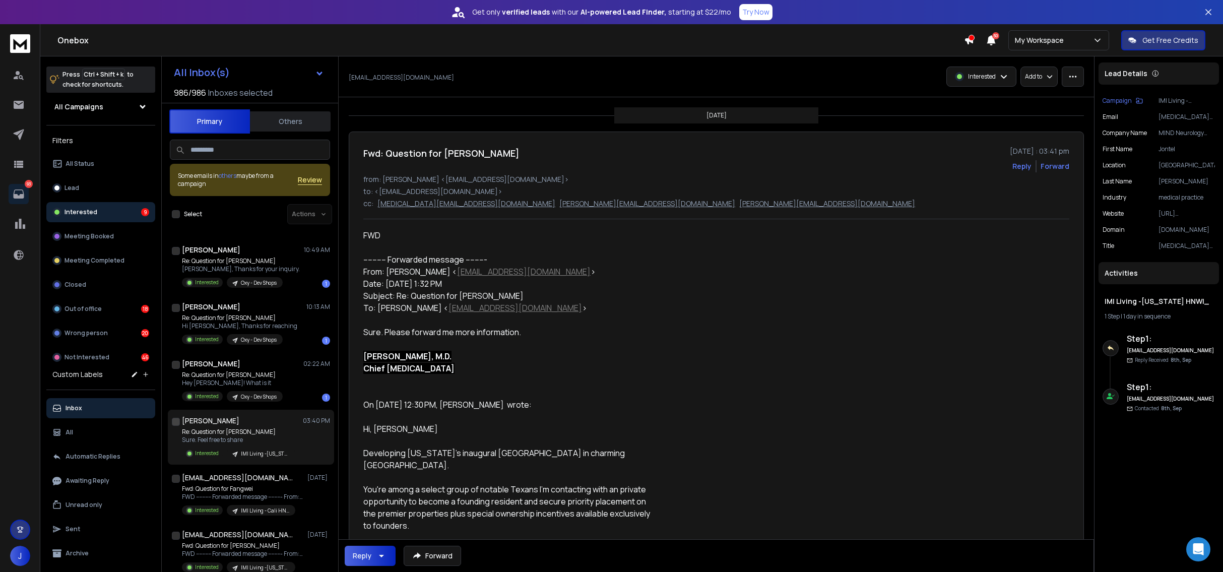
scroll to position [0, 0]
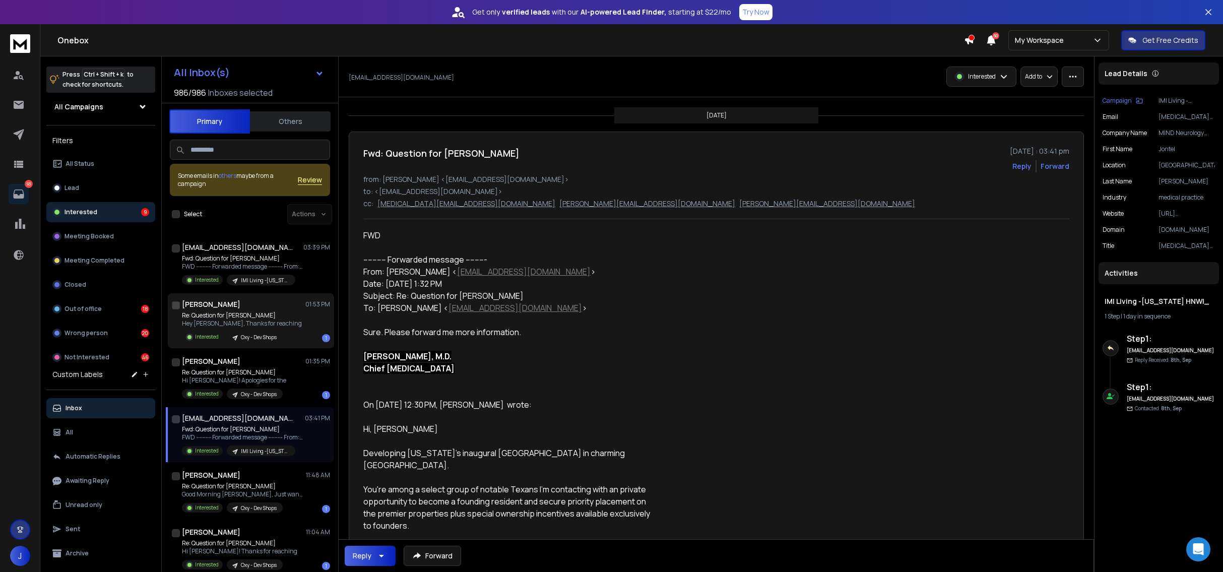
drag, startPoint x: 272, startPoint y: 319, endPoint x: 292, endPoint y: 303, distance: 26.1
click at [273, 320] on p "Hey [PERSON_NAME], Thanks for reaching" at bounding box center [242, 323] width 120 height 8
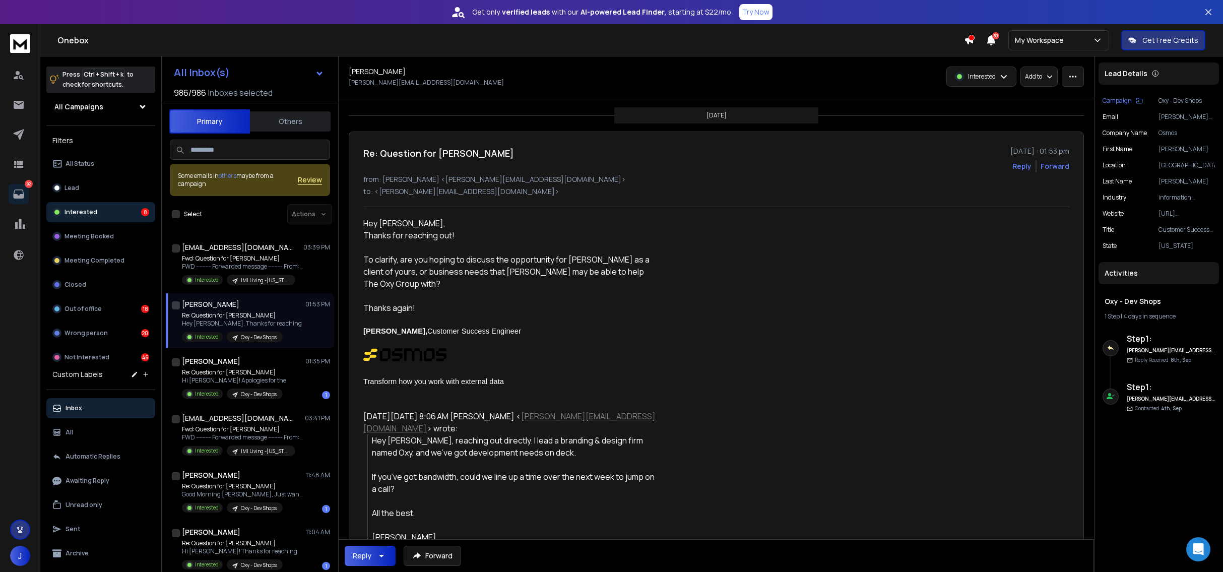
click at [479, 248] on div "Hey [PERSON_NAME], Thanks for reaching out! To clarify, are you hoping to discu…" at bounding box center [510, 271] width 294 height 109
click at [271, 381] on p "Hi [PERSON_NAME]! Apologies for the" at bounding box center [234, 380] width 104 height 8
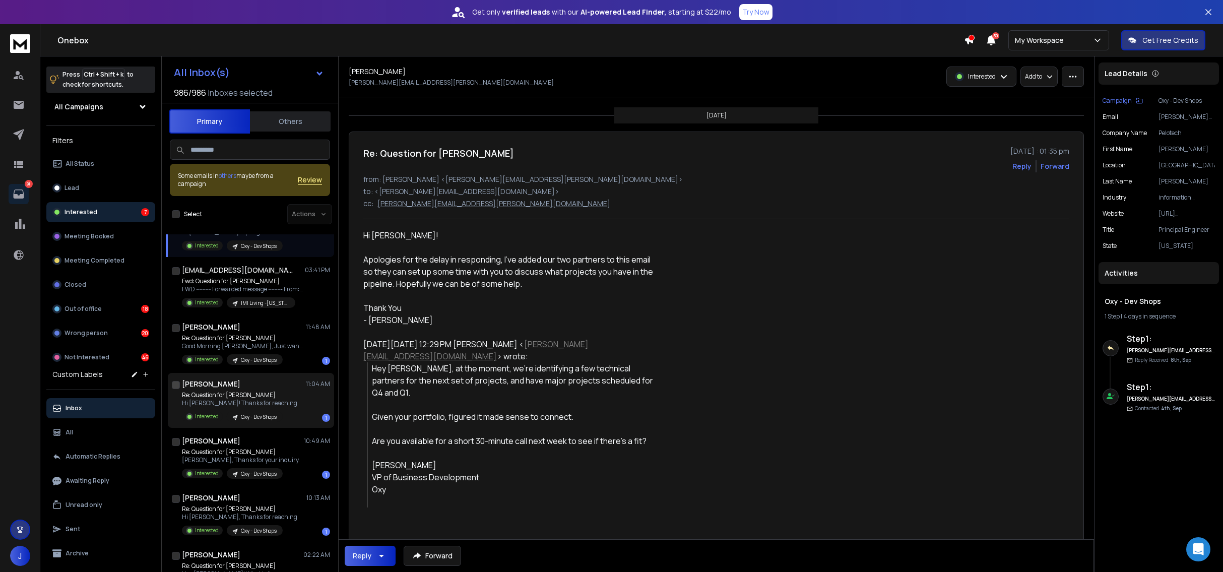
scroll to position [151, 0]
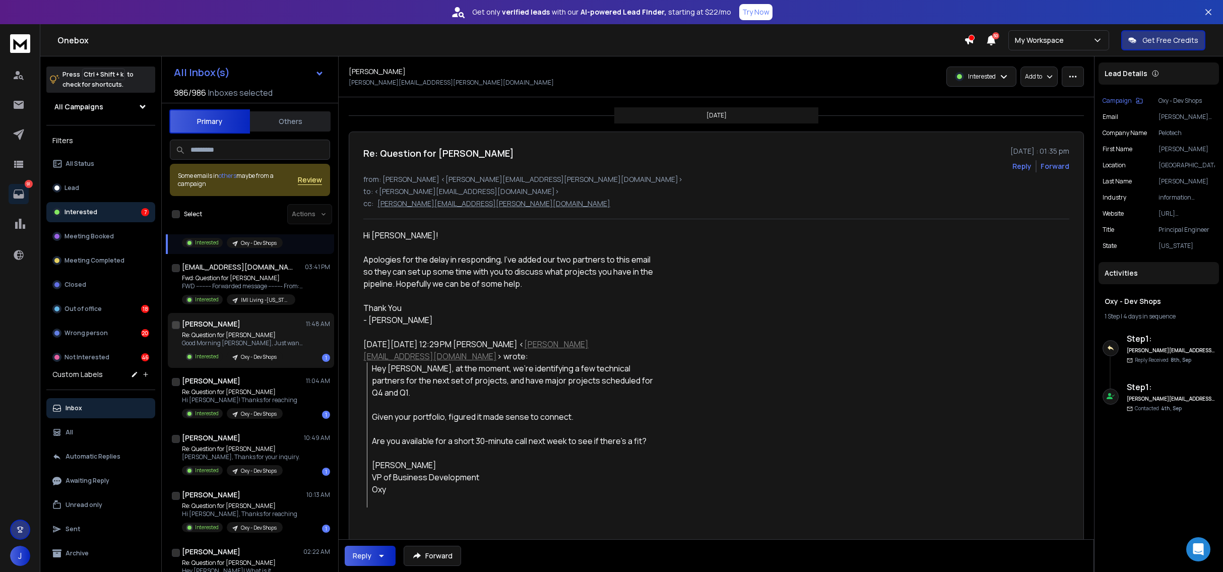
click at [266, 342] on p "Good Morning [PERSON_NAME], Just wanted" at bounding box center [242, 343] width 121 height 8
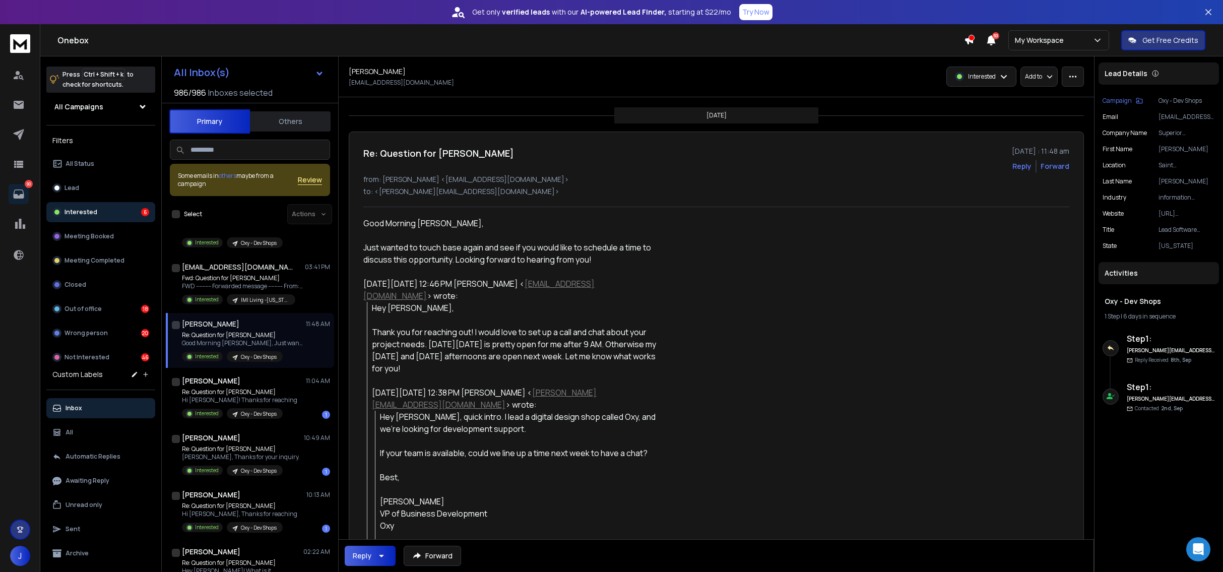
click at [1181, 230] on p "Lead Software Engineer" at bounding box center [1186, 230] width 56 height 8
drag, startPoint x: 812, startPoint y: 475, endPoint x: 751, endPoint y: 434, distance: 73.4
click at [806, 466] on div "Re: Question for [PERSON_NAME] [DATE] : 11:48 am Reply Forward from: [PERSON_NA…" at bounding box center [716, 445] width 706 height 599
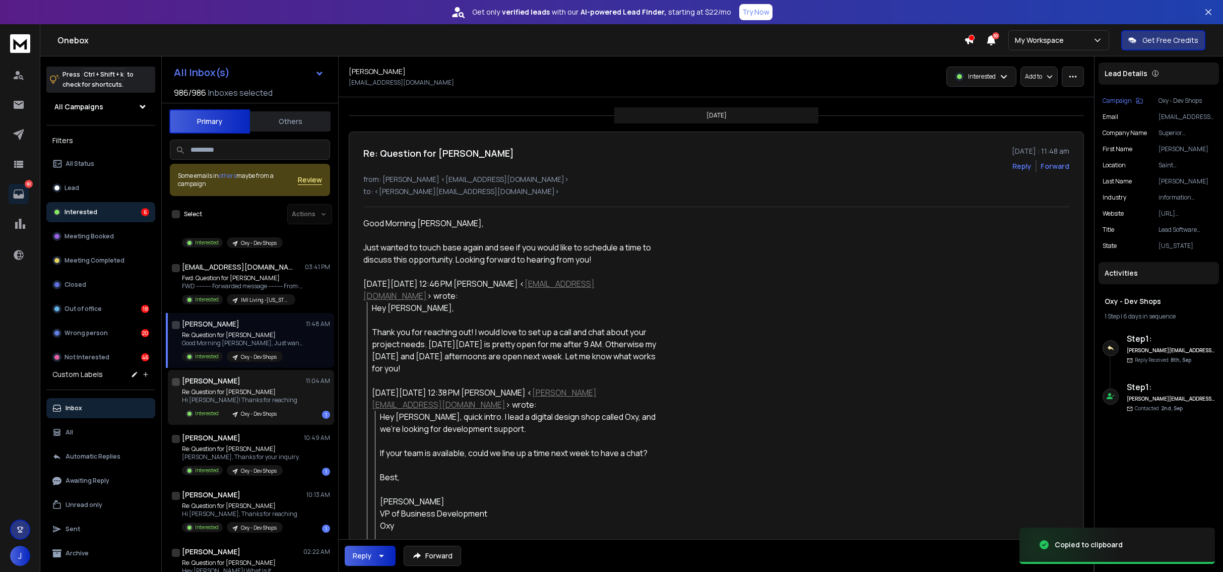
click at [239, 400] on p "Hi [PERSON_NAME]! Thanks for reaching" at bounding box center [239, 400] width 115 height 8
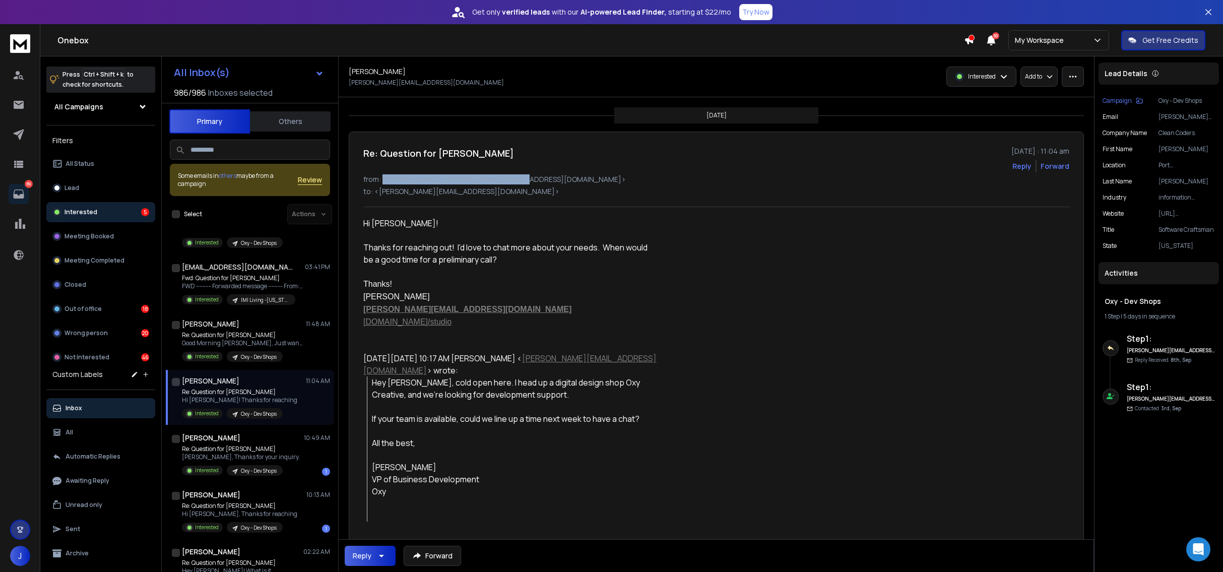
drag, startPoint x: 385, startPoint y: 181, endPoint x: 688, endPoint y: 327, distance: 336.0
click at [596, 183] on p "from: [PERSON_NAME] <[PERSON_NAME][EMAIL_ADDRESS][DOMAIN_NAME]>" at bounding box center [716, 179] width 706 height 10
copy p "[PERSON_NAME] <[PERSON_NAME][EMAIL_ADDRESS][DOMAIN_NAME]>"
drag, startPoint x: 428, startPoint y: 339, endPoint x: 877, endPoint y: 313, distance: 450.2
click at [429, 339] on div "Hi [PERSON_NAME]! Thanks for reaching out! I'd love to chat more about your nee…" at bounding box center [514, 385] width 302 height 337
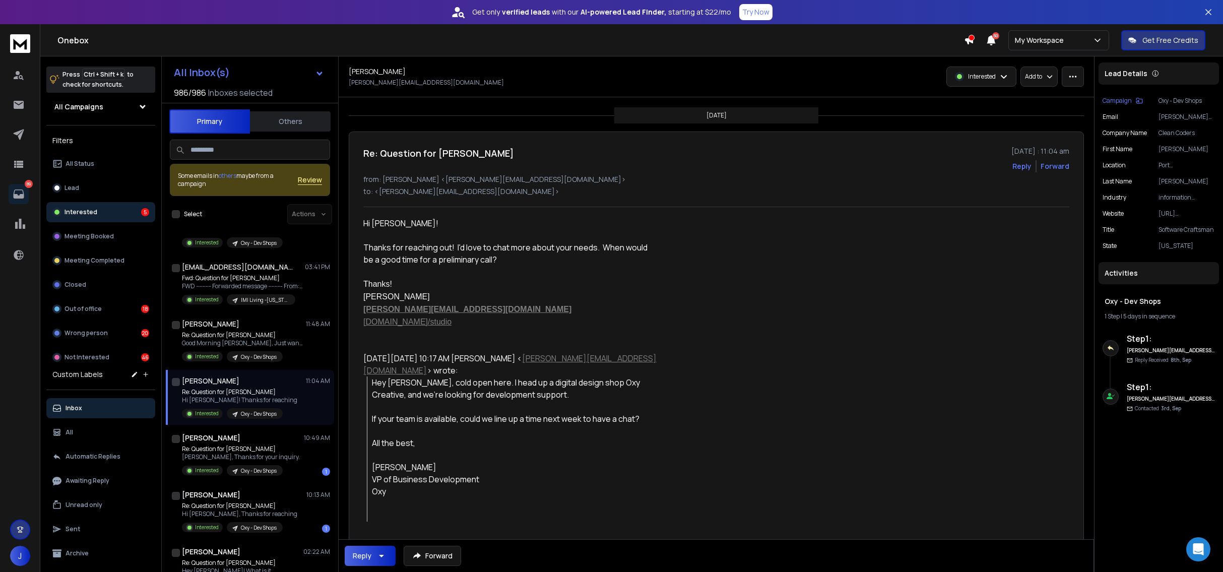
click at [1161, 134] on p "Clean Coders" at bounding box center [1186, 133] width 56 height 8
drag, startPoint x: 436, startPoint y: 516, endPoint x: 442, endPoint y: 516, distance: 6.0
click at [440, 516] on blockquote "Hey [PERSON_NAME], cold open here. I head up a digital design shop Oxy Creative…" at bounding box center [512, 448] width 291 height 145
click at [1168, 230] on p "Software Craftsman" at bounding box center [1186, 230] width 56 height 8
click at [435, 511] on blockquote "Hey [PERSON_NAME], cold open here. I head up a digital design shop Oxy Creative…" at bounding box center [512, 448] width 291 height 145
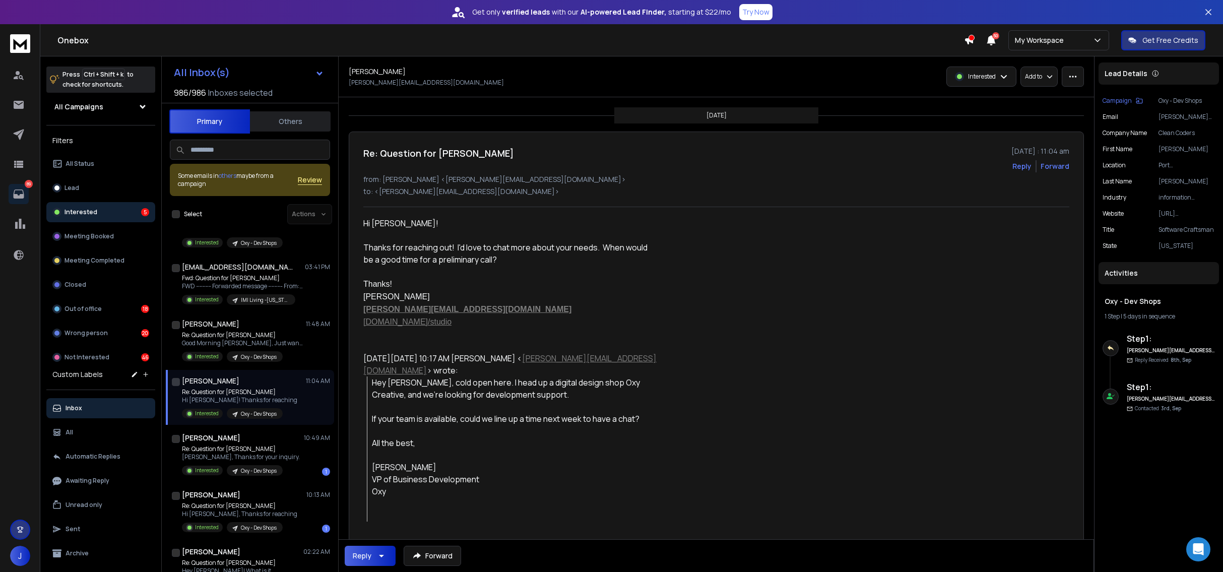
click at [1167, 248] on p "[US_STATE]" at bounding box center [1186, 246] width 56 height 8
drag, startPoint x: 540, startPoint y: 535, endPoint x: 530, endPoint y: 522, distance: 16.8
click at [541, 536] on div "Hi [PERSON_NAME]! Thanks for reaching out! I'd love to chat more about your nee…" at bounding box center [514, 385] width 302 height 337
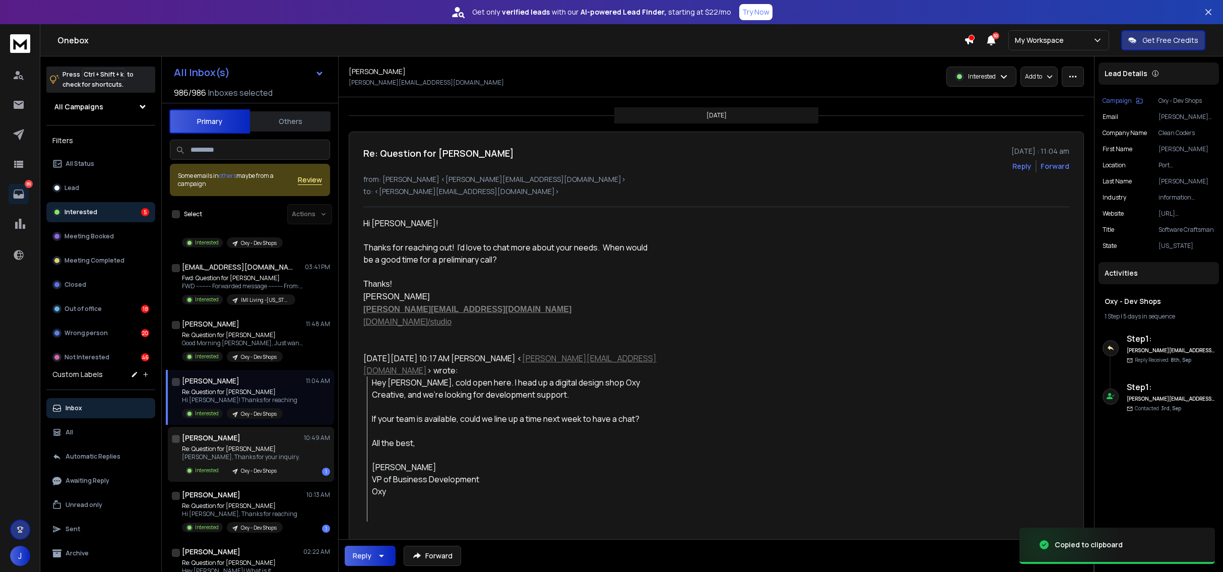
click at [269, 458] on p "[PERSON_NAME], Thanks for your inquiry." at bounding box center [241, 457] width 118 height 8
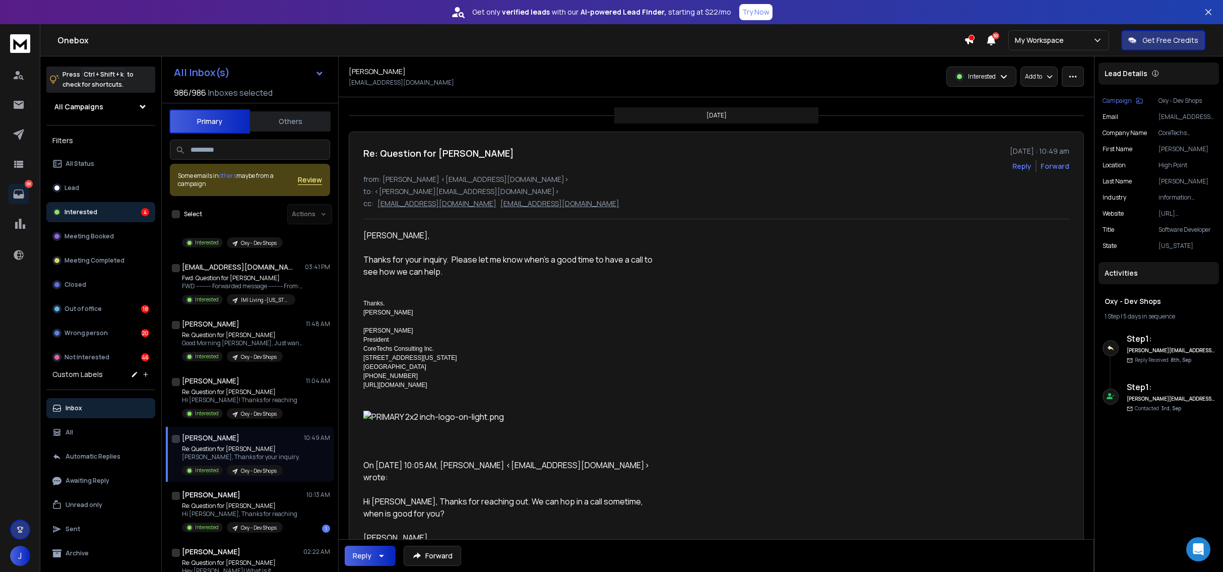
click at [1194, 229] on p "Software Developer" at bounding box center [1186, 230] width 56 height 8
click at [741, 407] on div "Re: Question for [PERSON_NAME] [DATE] : 10:49 am Reply Forward from: [PERSON_NA…" at bounding box center [716, 534] width 706 height 777
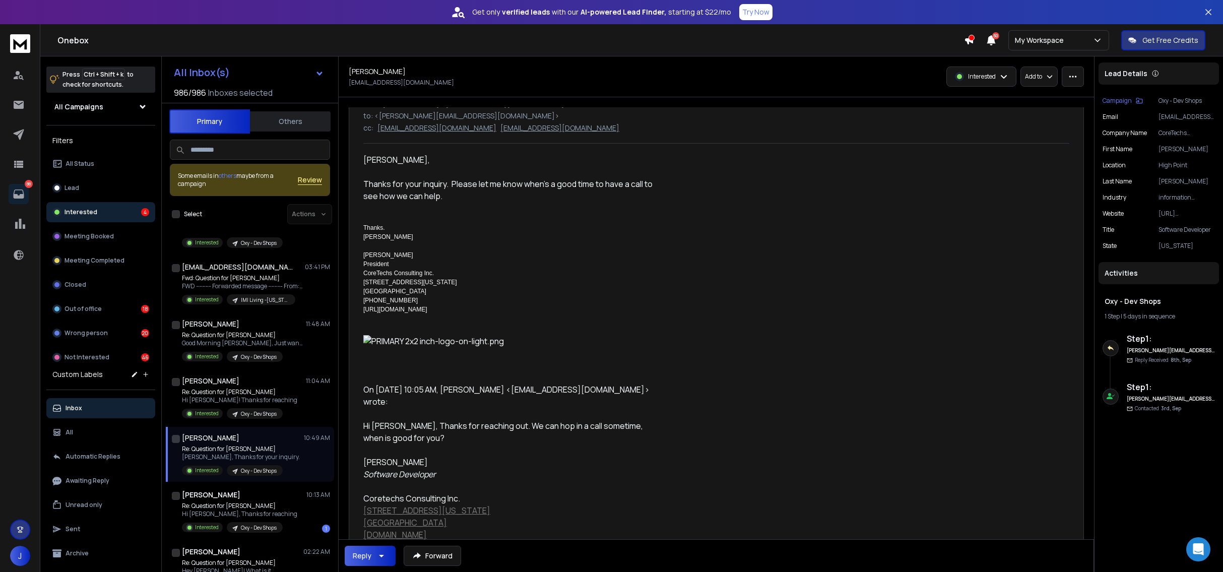
drag, startPoint x: 479, startPoint y: 227, endPoint x: 532, endPoint y: 232, distance: 53.1
click at [483, 230] on div "Thanks. [PERSON_NAME] [PERSON_NAME] President CoreTechs Consulting Inc. [STREET…" at bounding box center [510, 268] width 294 height 109
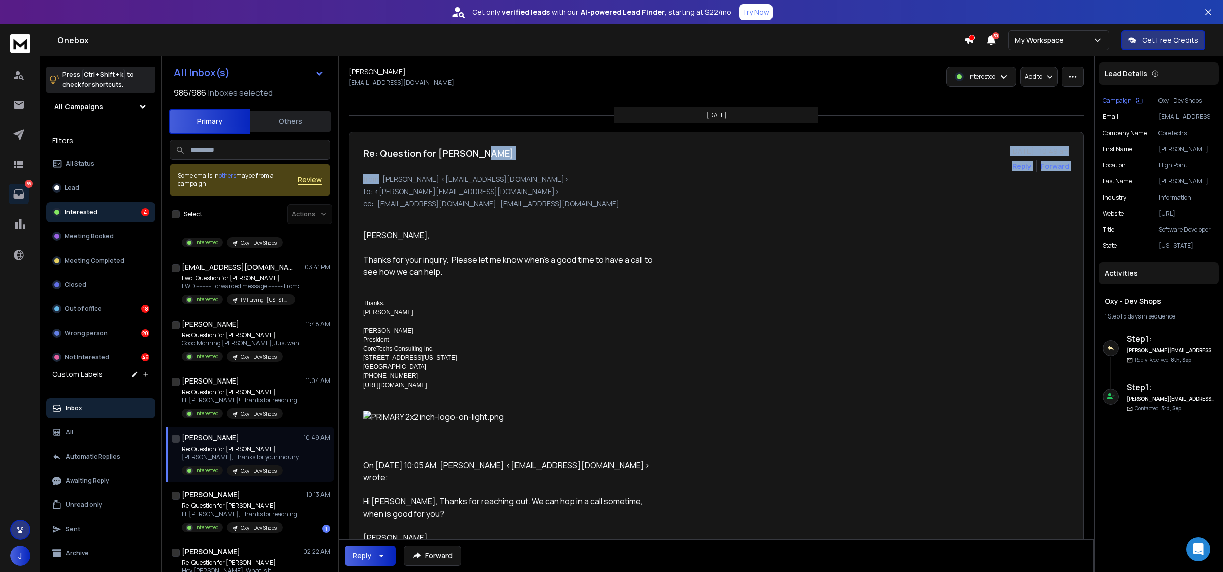
drag, startPoint x: 378, startPoint y: 177, endPoint x: 486, endPoint y: 171, distance: 107.5
click at [540, 171] on div "Re: Question for [PERSON_NAME] [DATE] : 10:49 am Reply Forward from: [PERSON_NA…" at bounding box center [716, 177] width 706 height 62
drag, startPoint x: 509, startPoint y: 180, endPoint x: 383, endPoint y: 168, distance: 127.1
click at [380, 174] on p "from: [PERSON_NAME] <[EMAIL_ADDRESS][DOMAIN_NAME]>" at bounding box center [716, 179] width 706 height 10
copy p "[PERSON_NAME] <[EMAIL_ADDRESS][DOMAIN_NAME]>"
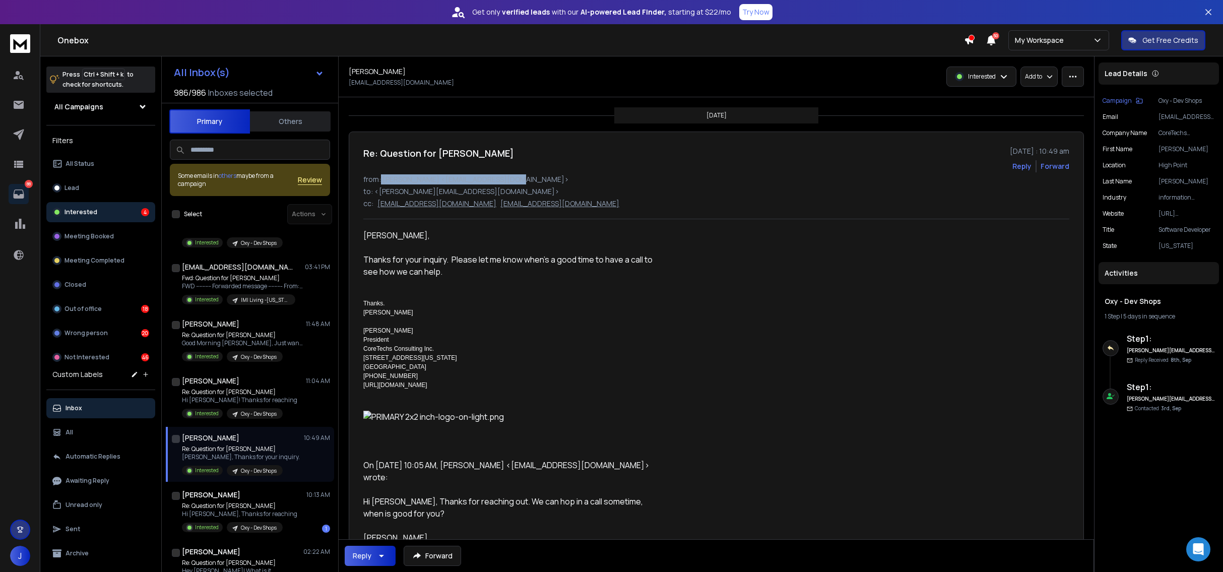
click at [491, 313] on div "Thanks. [PERSON_NAME] [PERSON_NAME] President CoreTechs Consulting Inc. [STREET…" at bounding box center [510, 344] width 294 height 109
click at [1165, 135] on p "CoreTechs Consulting" at bounding box center [1186, 133] width 56 height 8
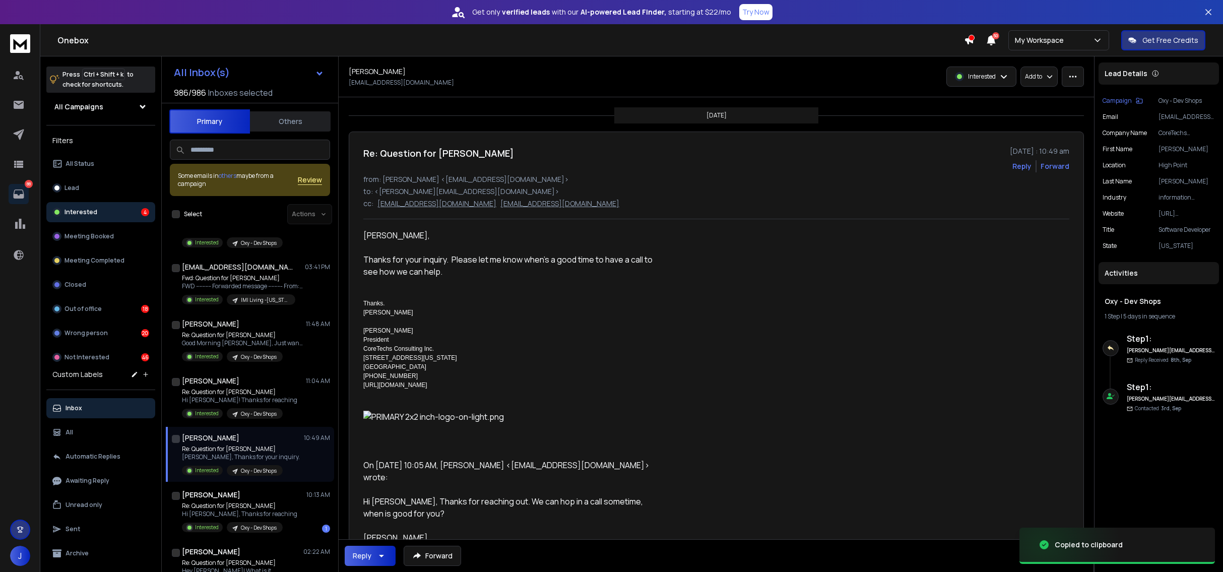
drag, startPoint x: 519, startPoint y: 327, endPoint x: 551, endPoint y: 313, distance: 34.8
click at [521, 326] on div "Thanks. [PERSON_NAME] [PERSON_NAME] President CoreTechs Consulting Inc. [STREET…" at bounding box center [510, 344] width 294 height 109
click at [1175, 230] on p "Software Developer" at bounding box center [1186, 230] width 56 height 8
drag, startPoint x: 532, startPoint y: 365, endPoint x: 951, endPoint y: 259, distance: 432.0
click at [534, 361] on div "Thanks. [PERSON_NAME] [PERSON_NAME] President CoreTechs Consulting Inc. [STREET…" at bounding box center [510, 344] width 294 height 109
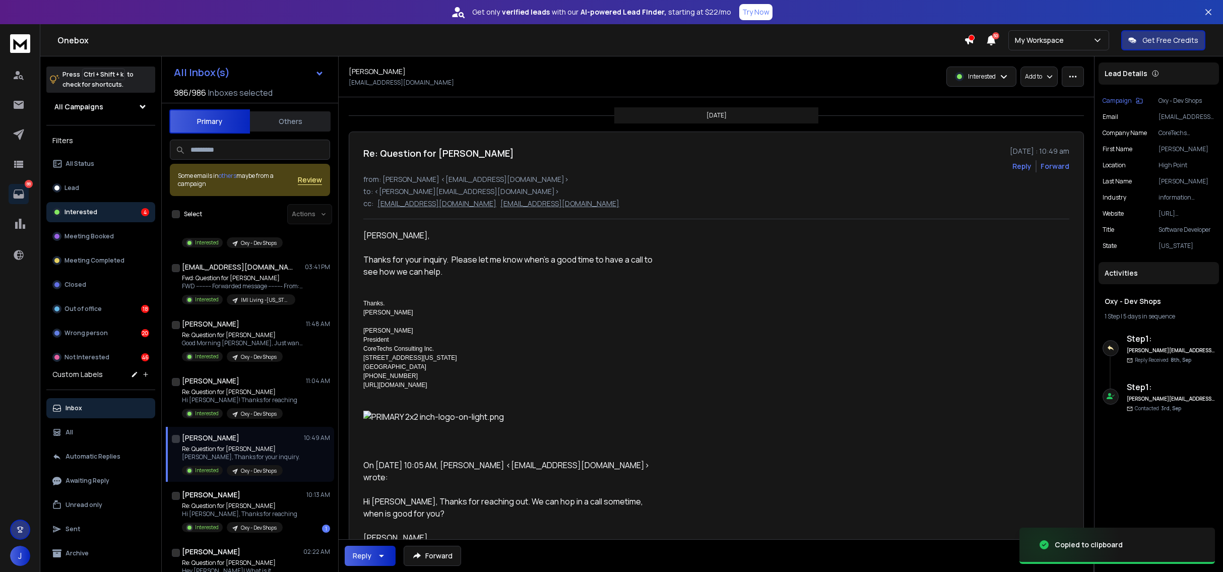
click at [1174, 249] on p "[US_STATE]" at bounding box center [1186, 246] width 56 height 8
click at [540, 564] on div "Reply Forward" at bounding box center [716, 555] width 755 height 33
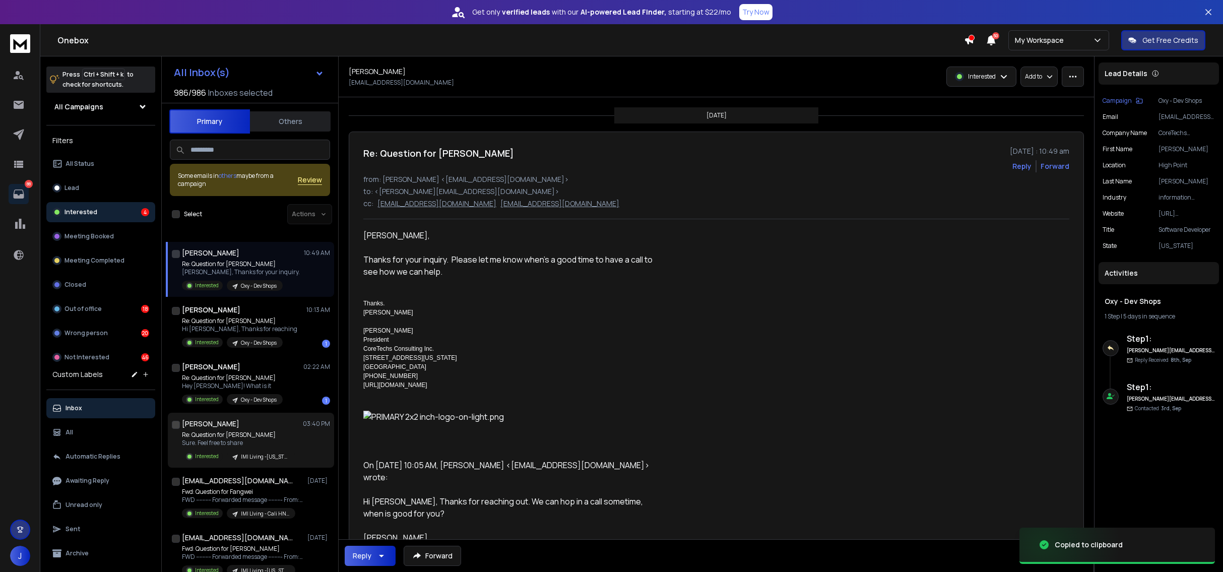
scroll to position [378, 0]
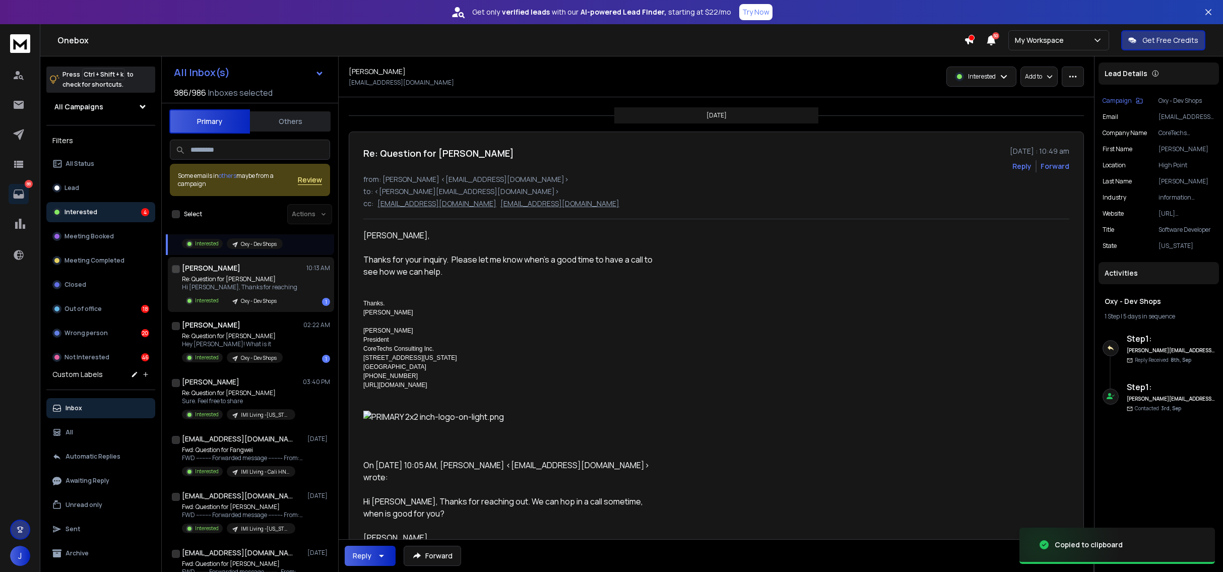
click at [265, 273] on div "[PERSON_NAME] 10:13 AM Re: Question for [PERSON_NAME] Hi [PERSON_NAME], Thanks …" at bounding box center [256, 284] width 148 height 43
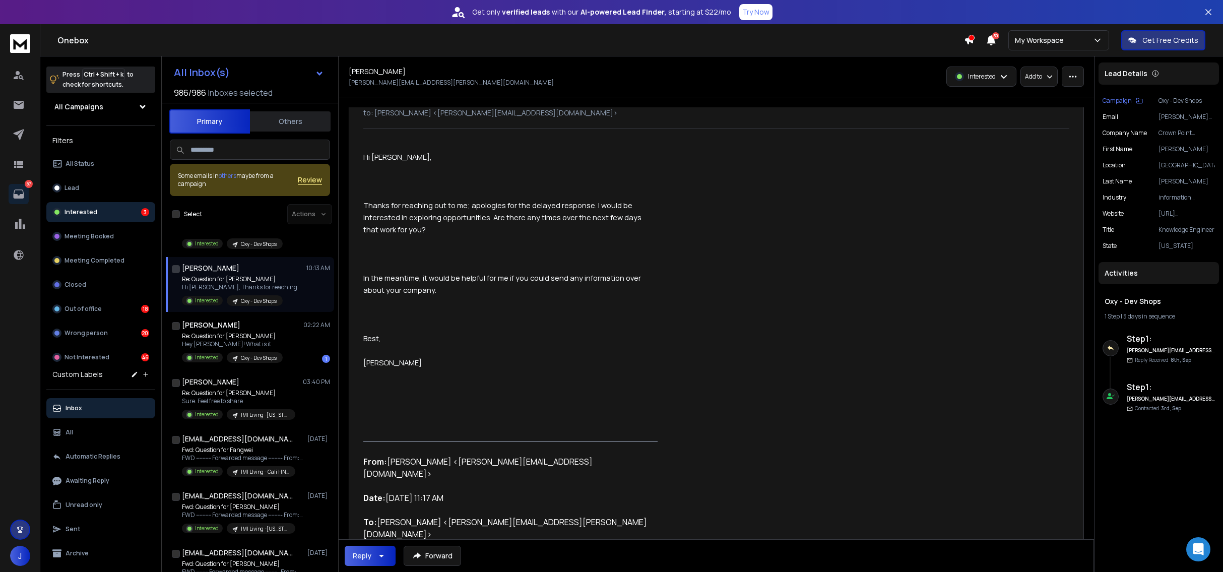
scroll to position [151, 0]
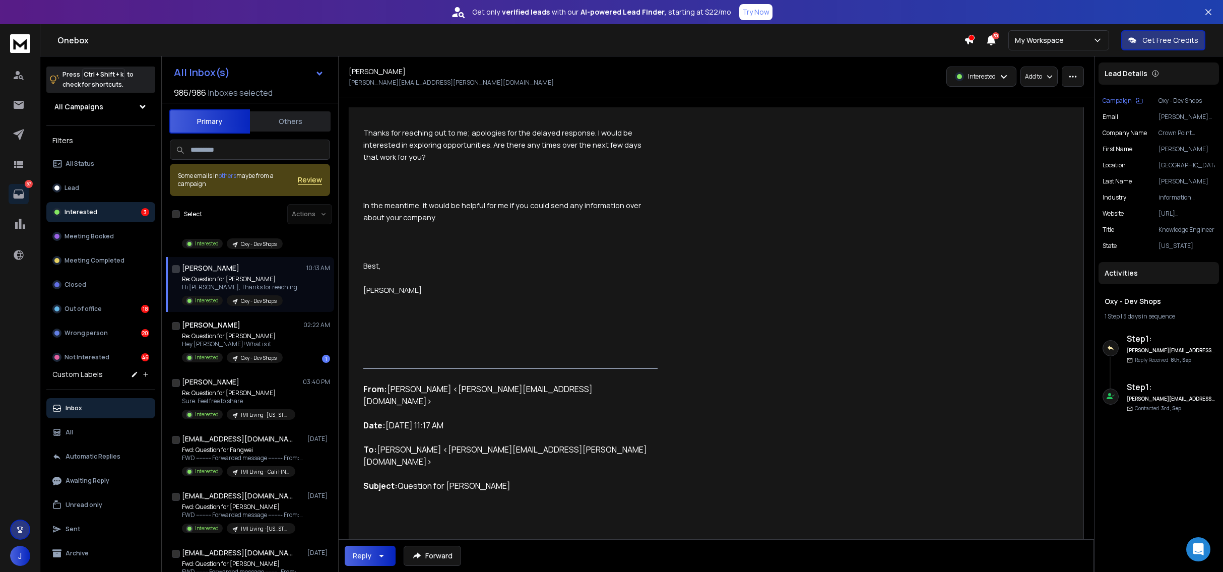
click at [1174, 226] on p "Knowledge Engineer" at bounding box center [1186, 230] width 56 height 8
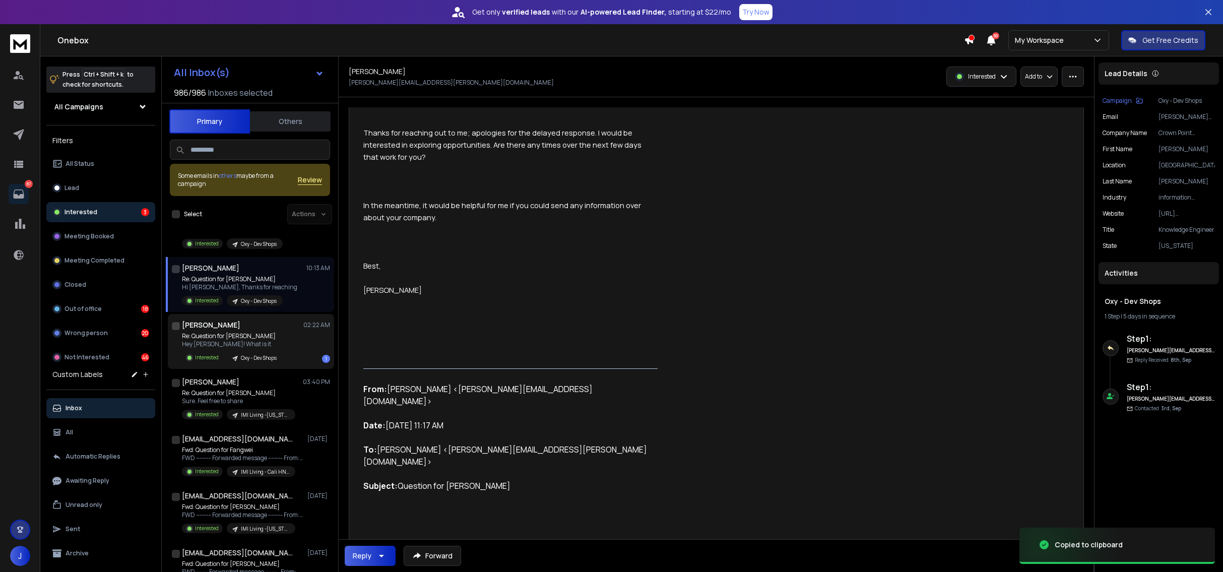
click at [255, 340] on p "Hey [PERSON_NAME]! What is it" at bounding box center [232, 344] width 101 height 8
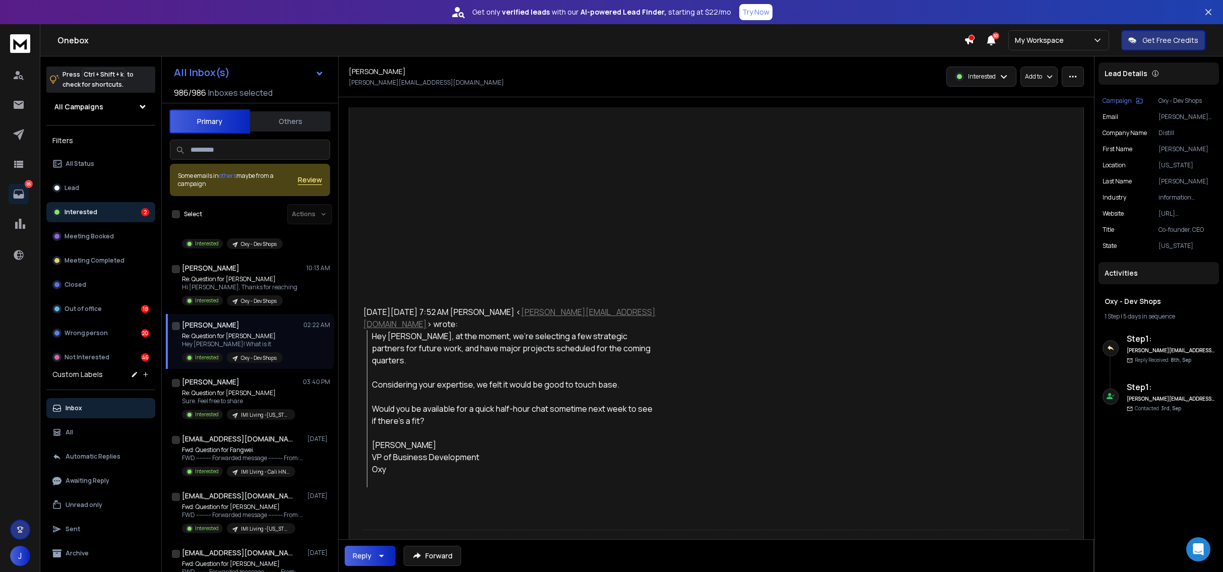
scroll to position [302, 0]
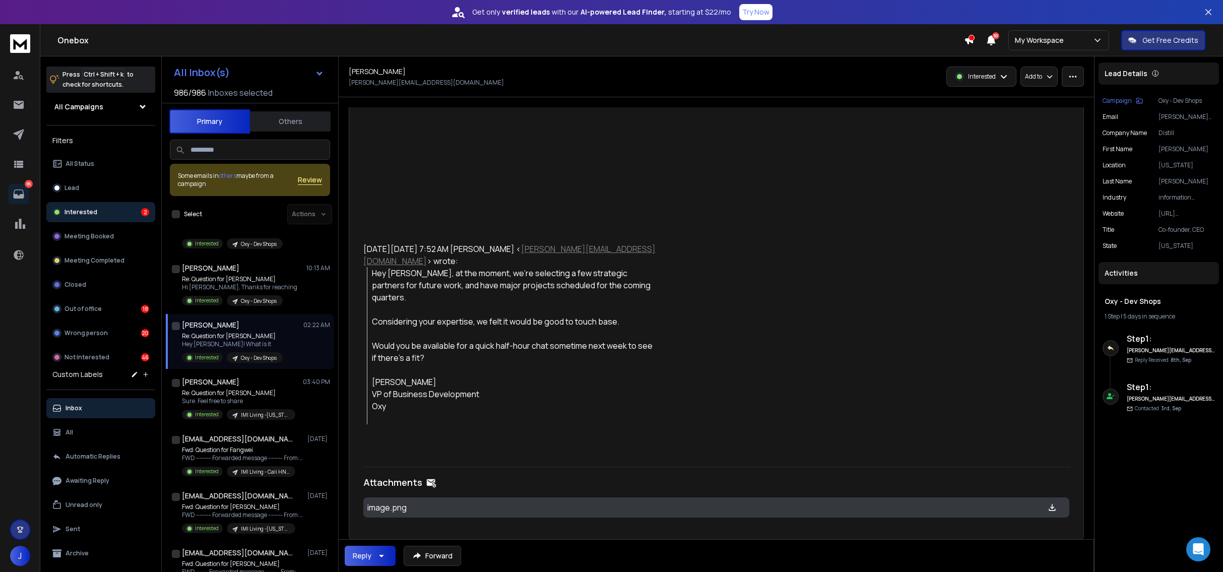
click at [508, 378] on blockquote "Hey [PERSON_NAME], at the moment, we’re selecting a few strategic partners for …" at bounding box center [512, 345] width 291 height 157
click at [614, 388] on div "VP of Business Development" at bounding box center [515, 394] width 286 height 12
click at [612, 388] on div "VP of Business Development" at bounding box center [515, 394] width 286 height 12
click at [685, 410] on div "Re: Question for [PERSON_NAME] [DATE] : 02:22 am Reply Forward from: [PERSON_NA…" at bounding box center [716, 185] width 706 height 682
click at [818, 204] on div "Re: Question for [PERSON_NAME] [DATE] : 02:22 am Reply Forward from: [PERSON_NA…" at bounding box center [716, 185] width 706 height 682
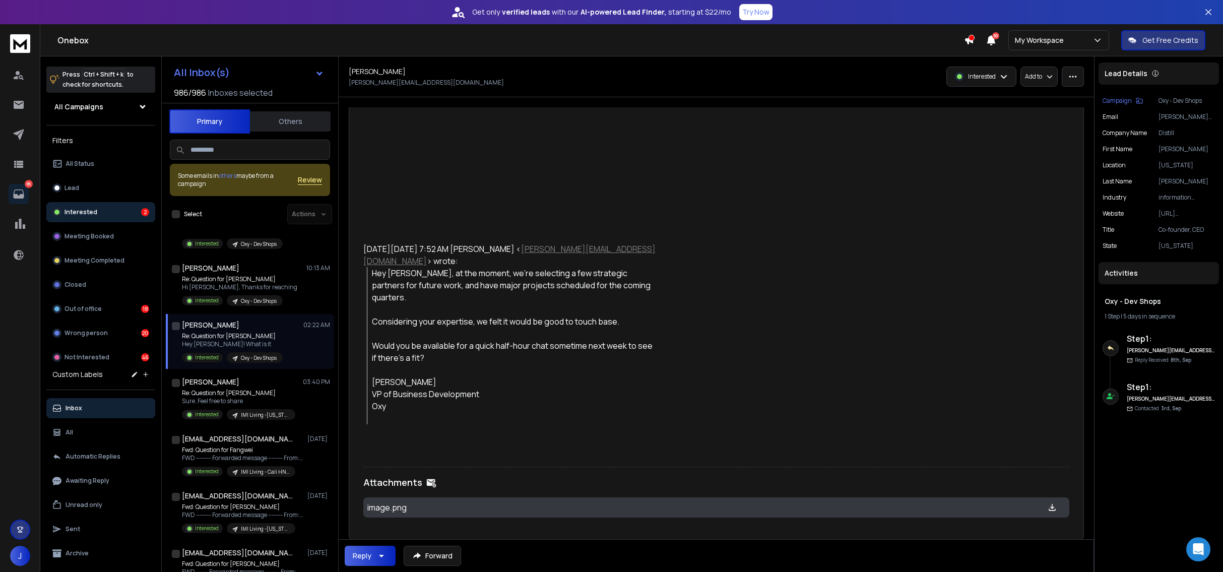
click at [460, 157] on img at bounding box center [504, 96] width 283 height 243
click at [464, 155] on img at bounding box center [504, 96] width 283 height 243
click at [465, 173] on img at bounding box center [504, 96] width 283 height 243
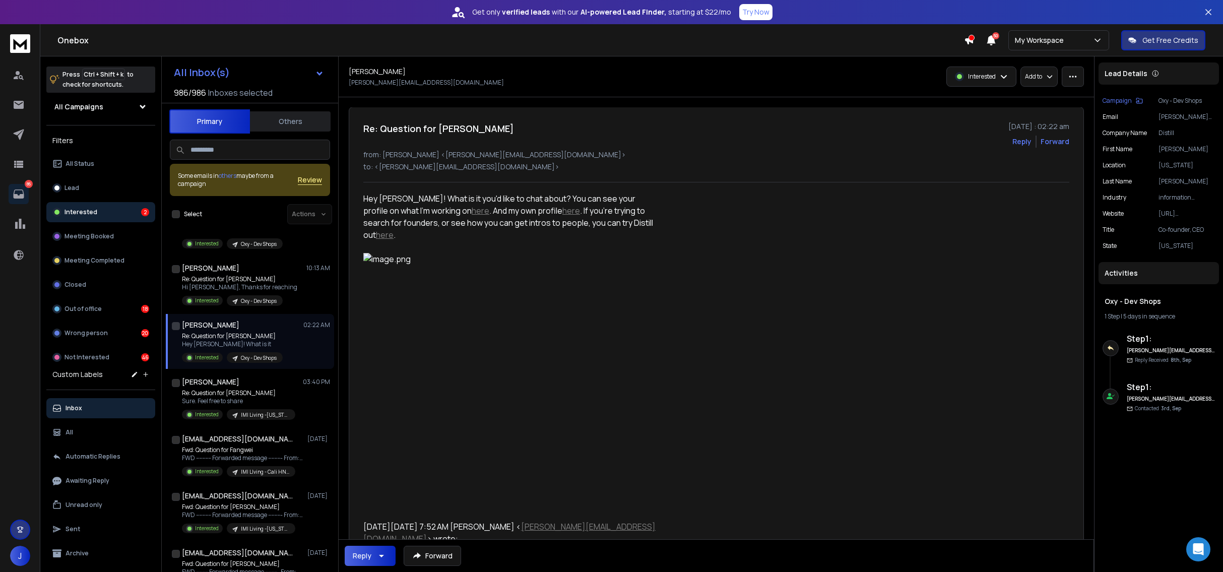
scroll to position [0, 0]
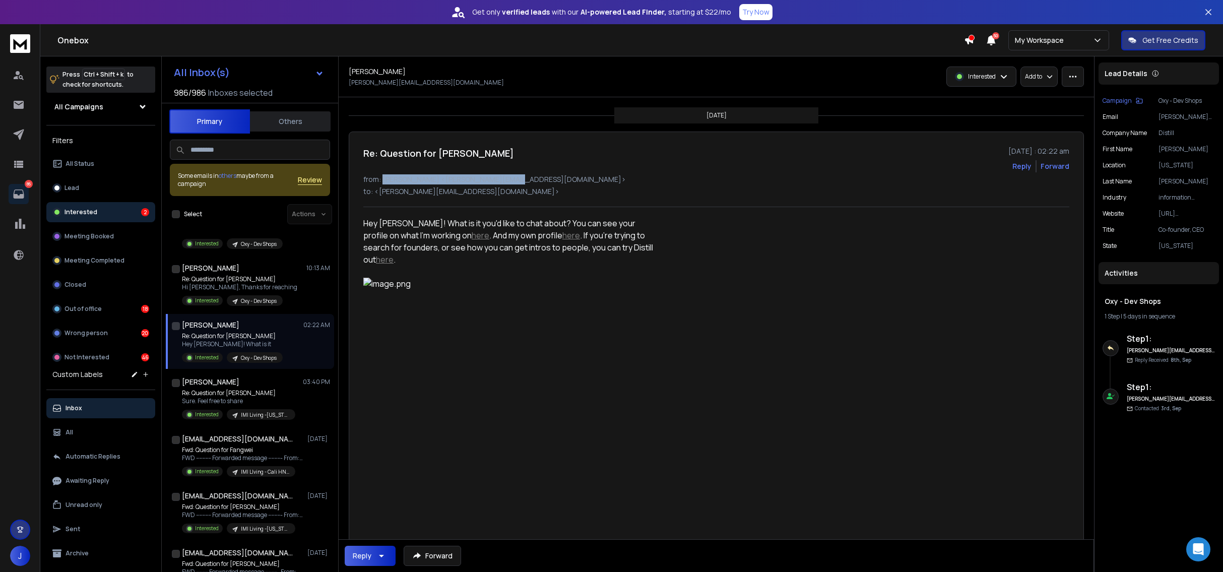
copy p "[PERSON_NAME] <[PERSON_NAME][EMAIL_ADDRESS][DOMAIN_NAME]>"
drag, startPoint x: 381, startPoint y: 177, endPoint x: 534, endPoint y: 176, distance: 152.2
click at [534, 176] on p "from: [PERSON_NAME] <[PERSON_NAME][EMAIL_ADDRESS][DOMAIN_NAME]>" at bounding box center [716, 179] width 706 height 10
drag, startPoint x: 467, startPoint y: 372, endPoint x: 473, endPoint y: 378, distance: 8.6
click at [472, 379] on img at bounding box center [504, 399] width 283 height 243
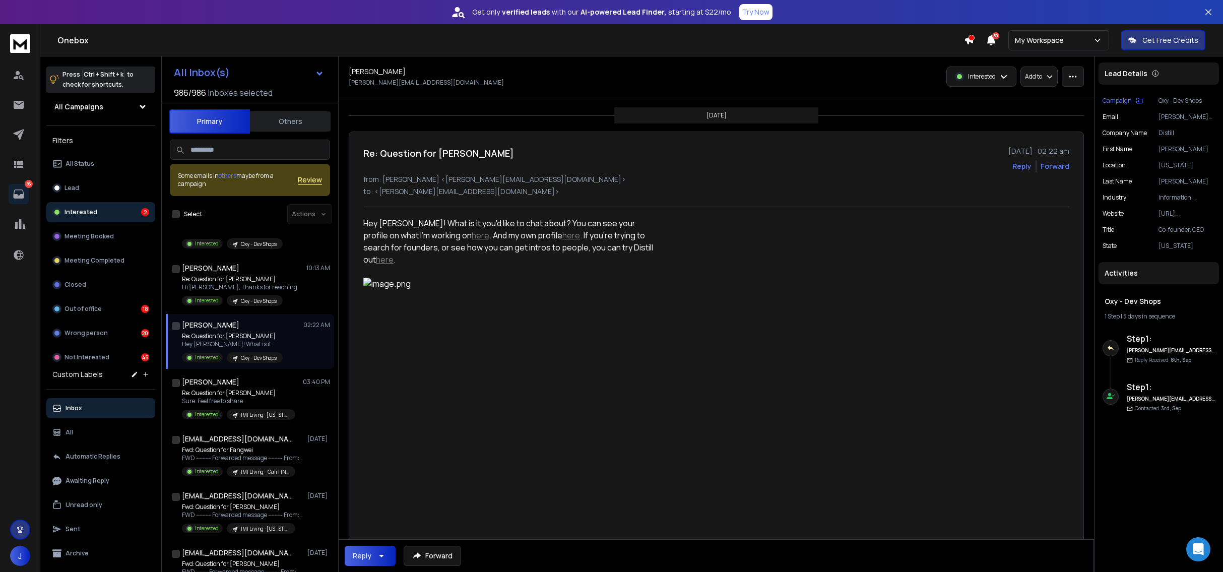
click at [1166, 137] on p "Distill" at bounding box center [1186, 133] width 56 height 8
drag, startPoint x: 463, startPoint y: 350, endPoint x: 487, endPoint y: 345, distance: 24.2
click at [463, 350] on img at bounding box center [504, 399] width 283 height 243
click at [1192, 227] on p "Co-founder, CEO" at bounding box center [1186, 230] width 56 height 8
drag, startPoint x: 472, startPoint y: 386, endPoint x: 814, endPoint y: 313, distance: 349.3
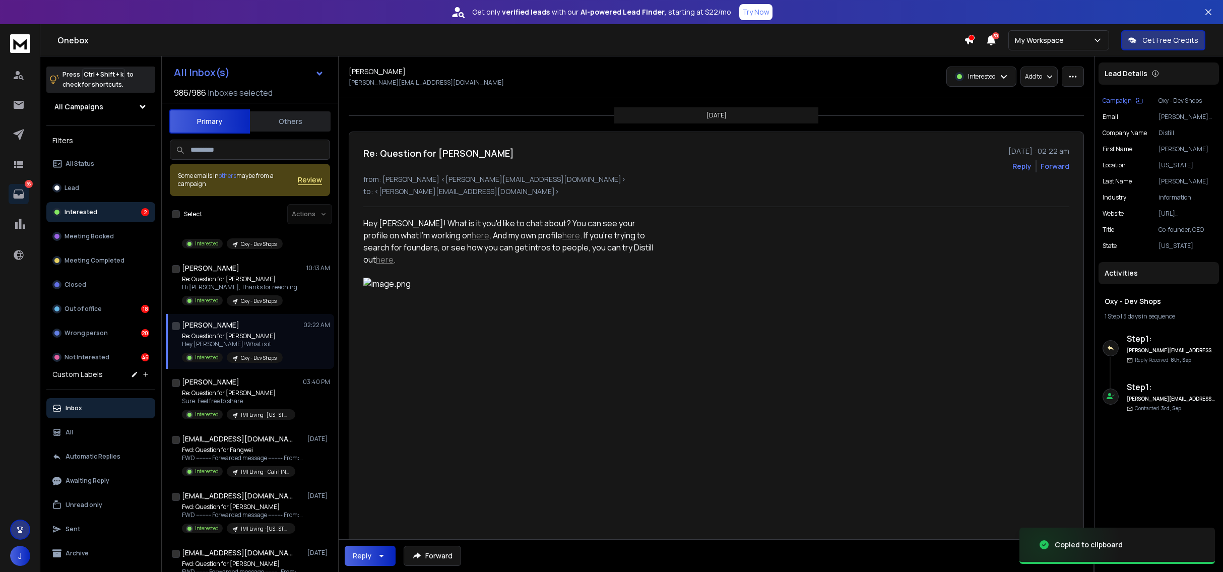
click at [472, 385] on img at bounding box center [504, 399] width 283 height 243
click at [1171, 242] on p "[US_STATE]" at bounding box center [1186, 246] width 56 height 8
drag, startPoint x: 411, startPoint y: 527, endPoint x: 405, endPoint y: 521, distance: 8.6
click at [410, 526] on div "Hey [PERSON_NAME]! What is it you'd like to chat about? You can see your profil…" at bounding box center [514, 488] width 302 height 542
